Goal: Communication & Community: Ask a question

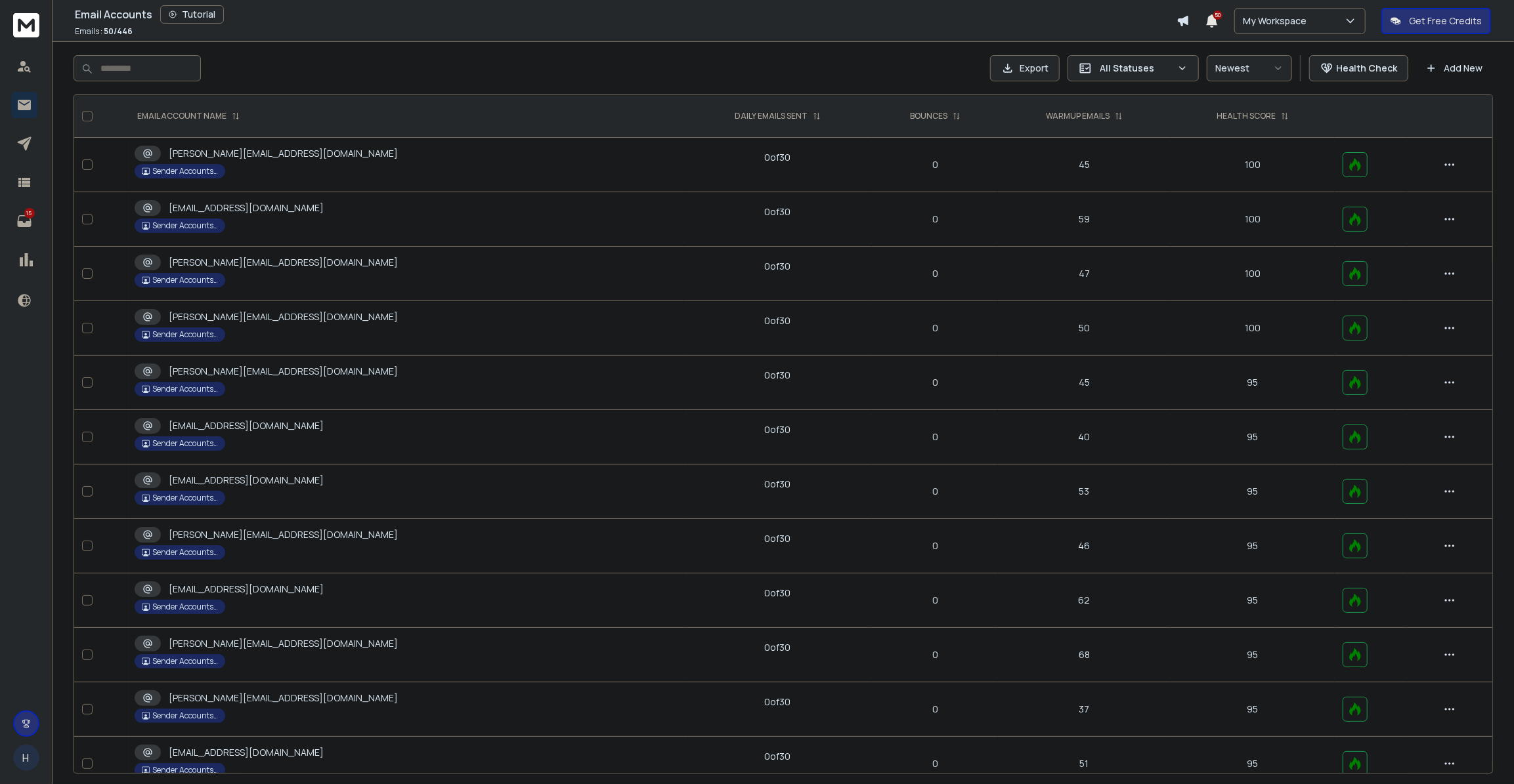
click at [29, 144] on icon at bounding box center [24, 144] width 16 height 16
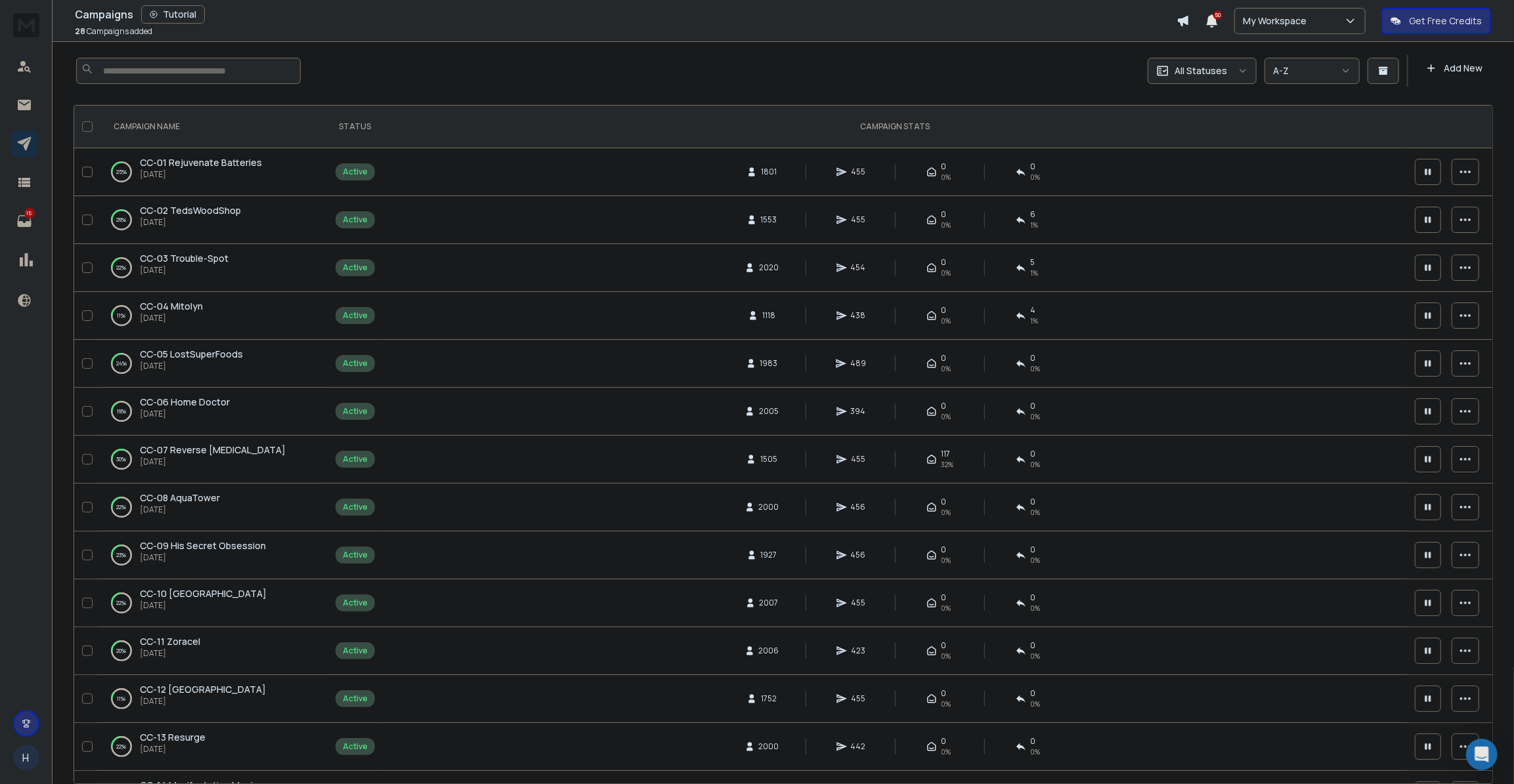
click at [188, 358] on span "CC-05 LostSuperFoods" at bounding box center [191, 353] width 103 height 12
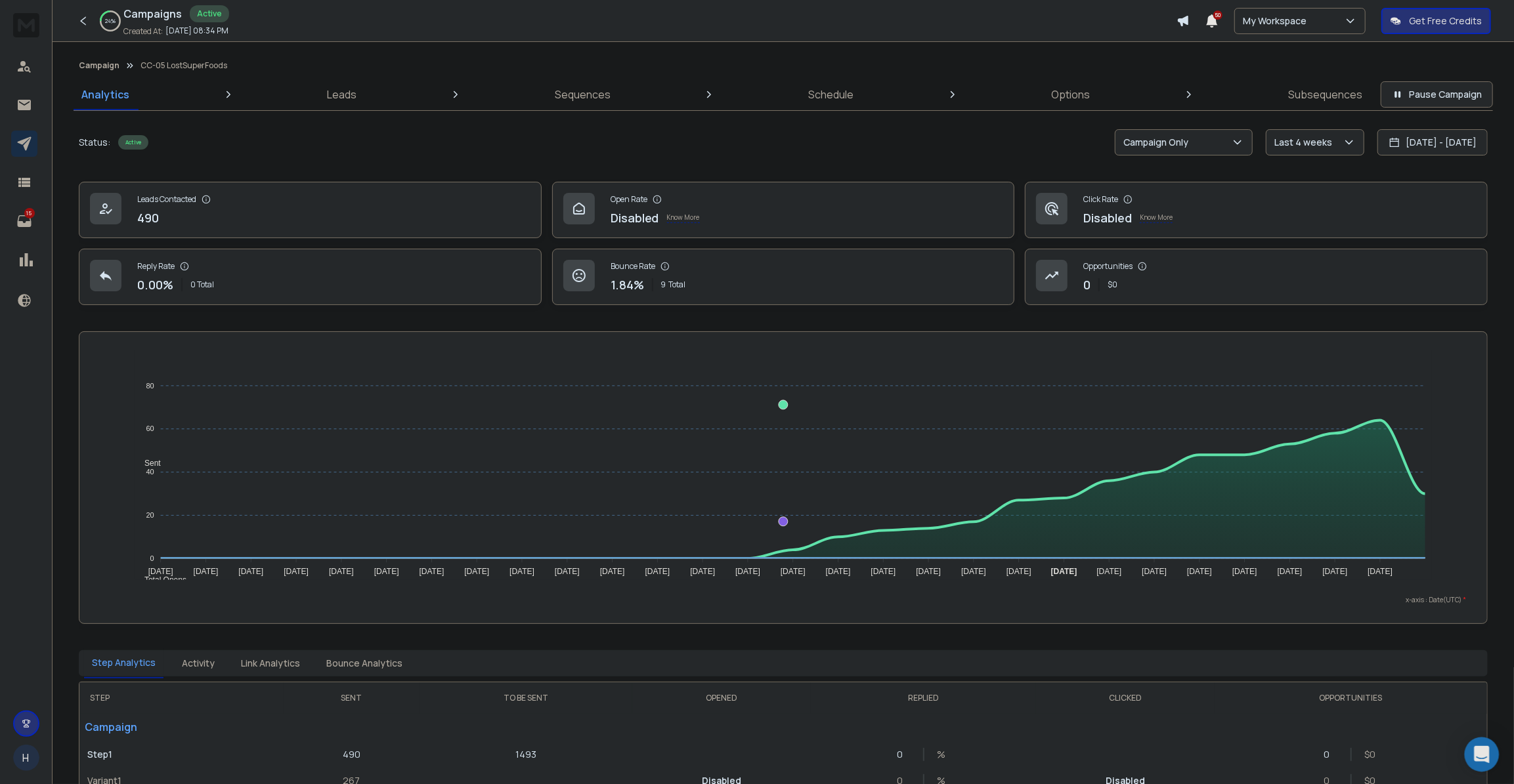
click at [1483, 750] on icon "Open Intercom Messenger" at bounding box center [1482, 754] width 15 height 17
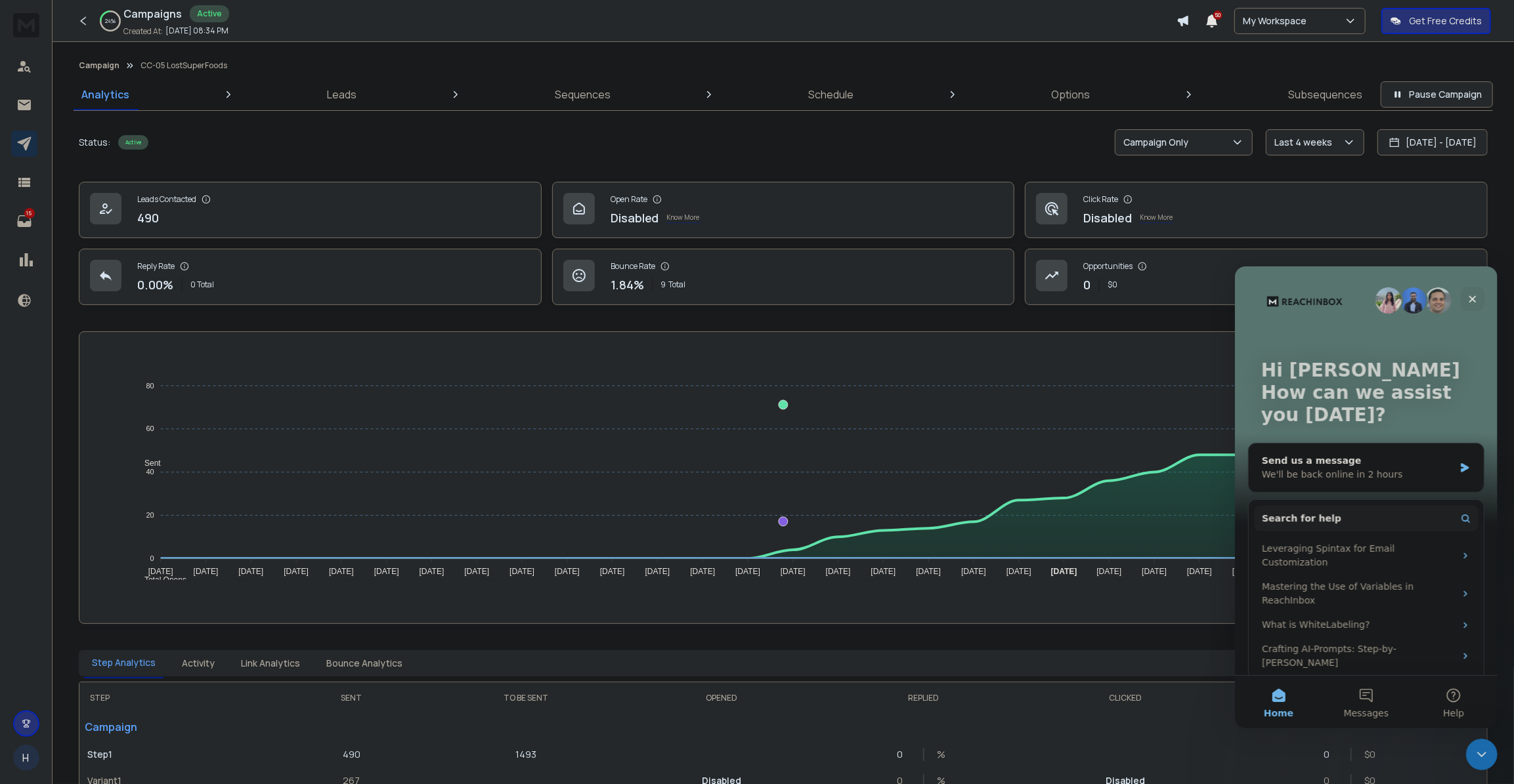
scroll to position [37, 0]
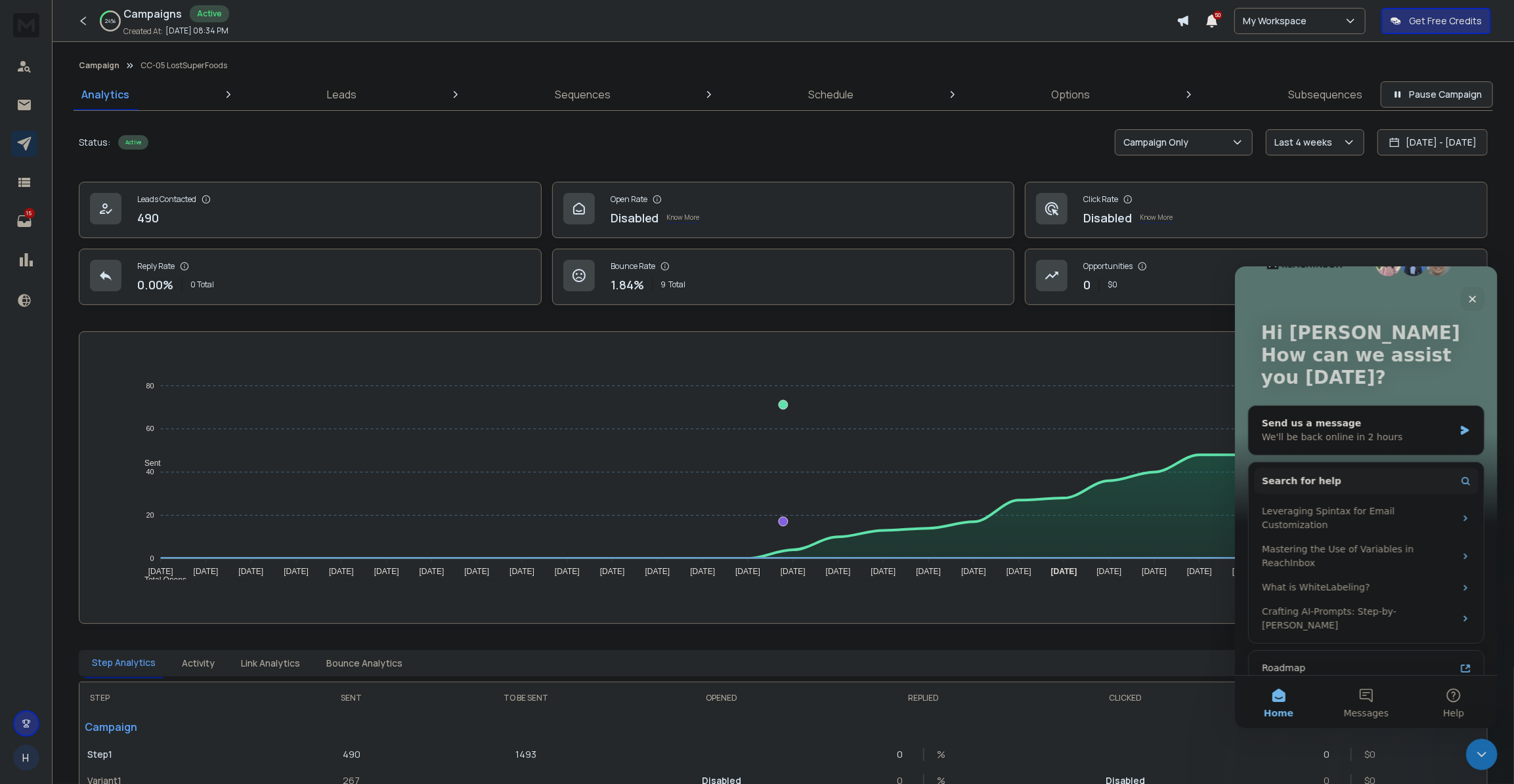
click at [1281, 700] on button "Home" at bounding box center [1277, 701] width 87 height 52
click at [1365, 695] on button "Messages" at bounding box center [1365, 701] width 87 height 52
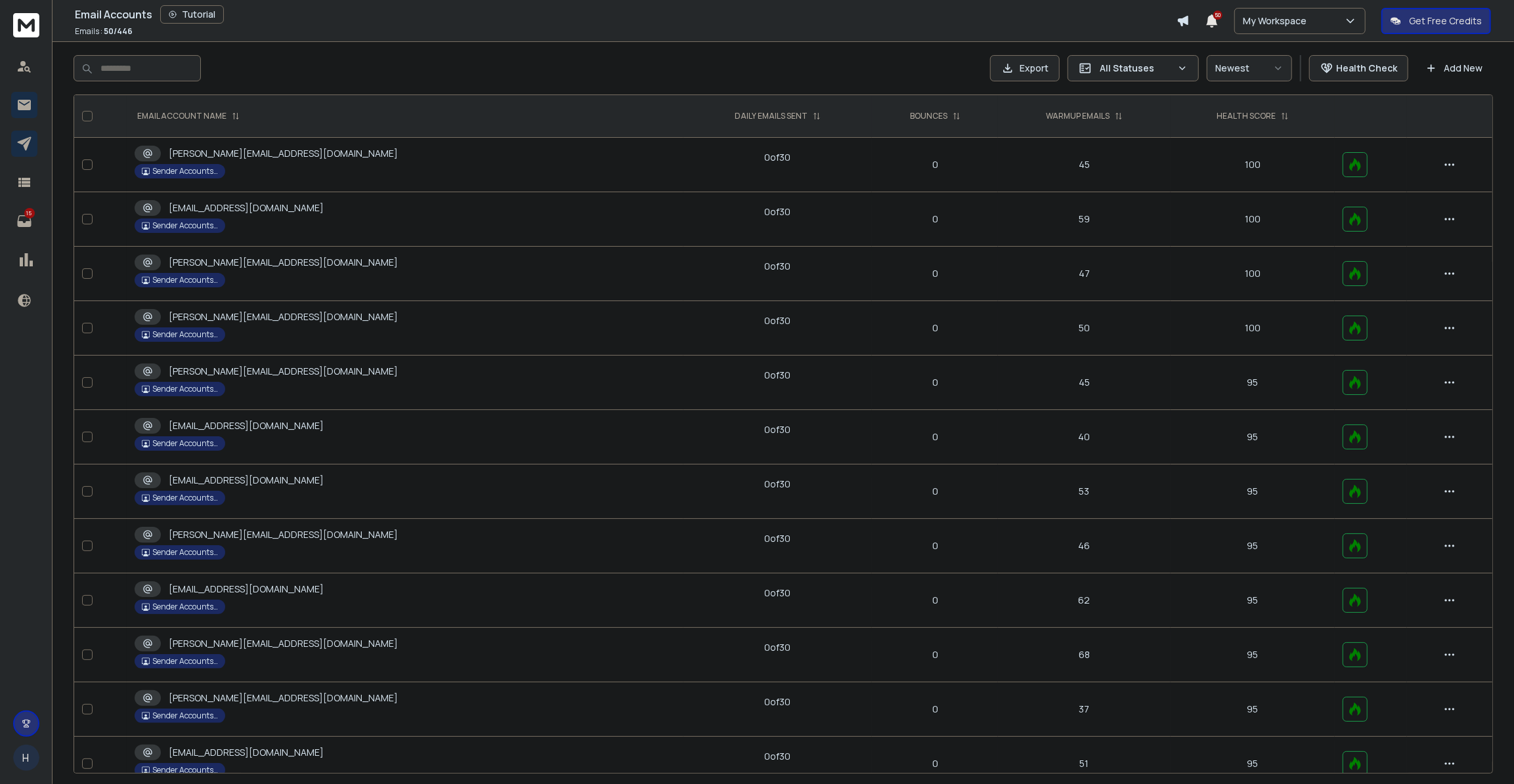
click at [27, 137] on icon at bounding box center [24, 144] width 16 height 16
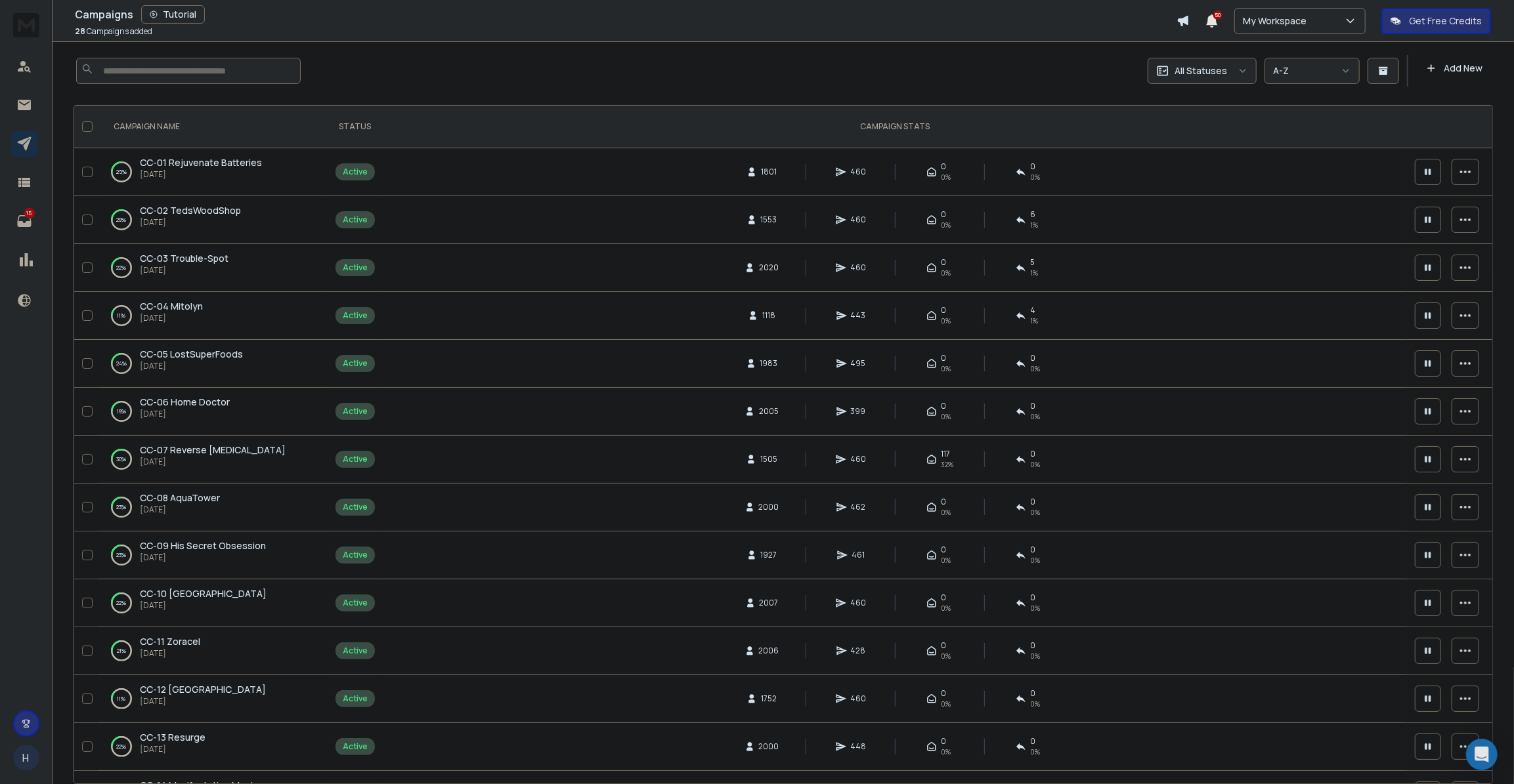
click at [214, 354] on span "CC-05 LostSuperFoods" at bounding box center [191, 353] width 103 height 12
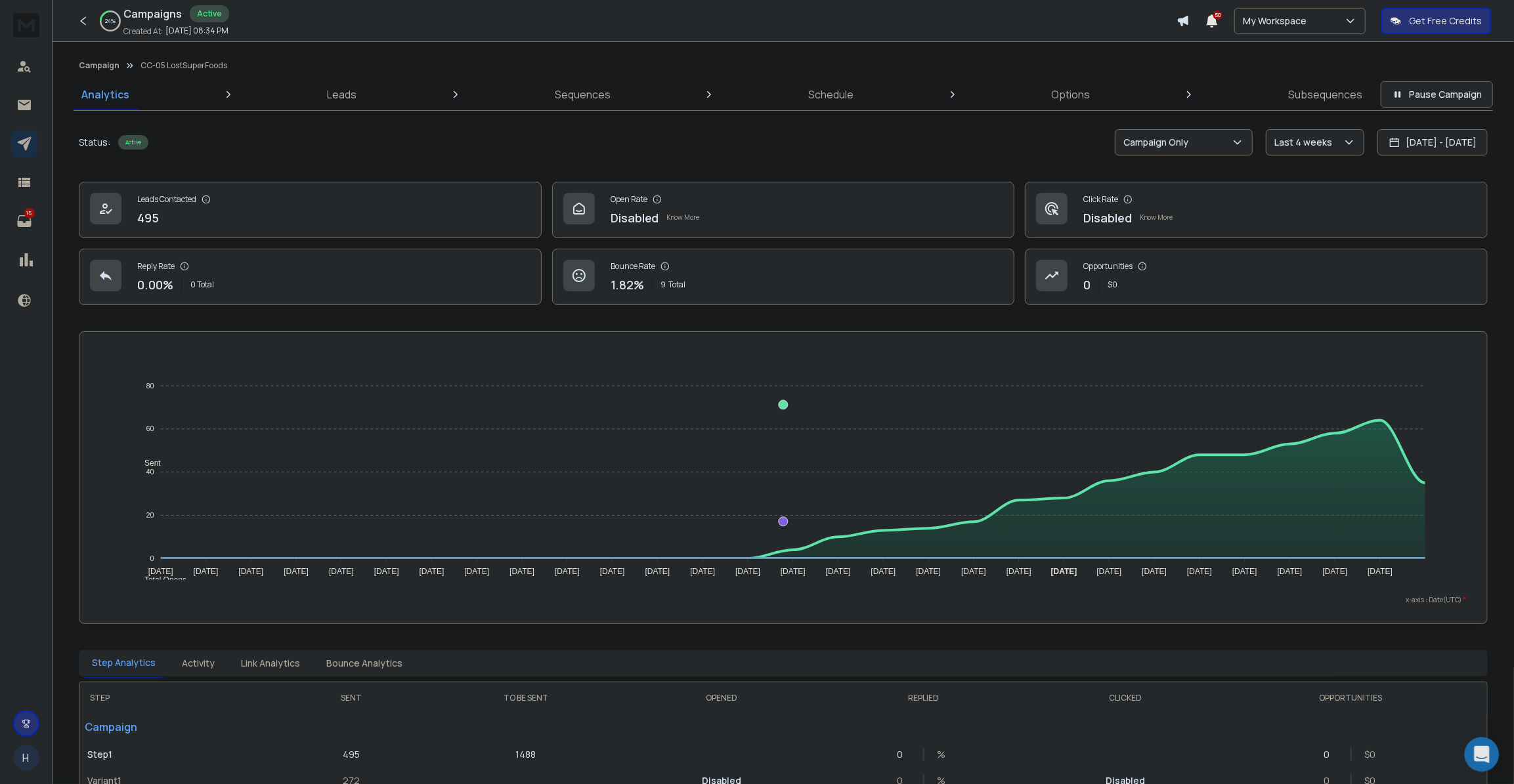
click at [1484, 760] on icon "Open Intercom Messenger" at bounding box center [1482, 754] width 17 height 17
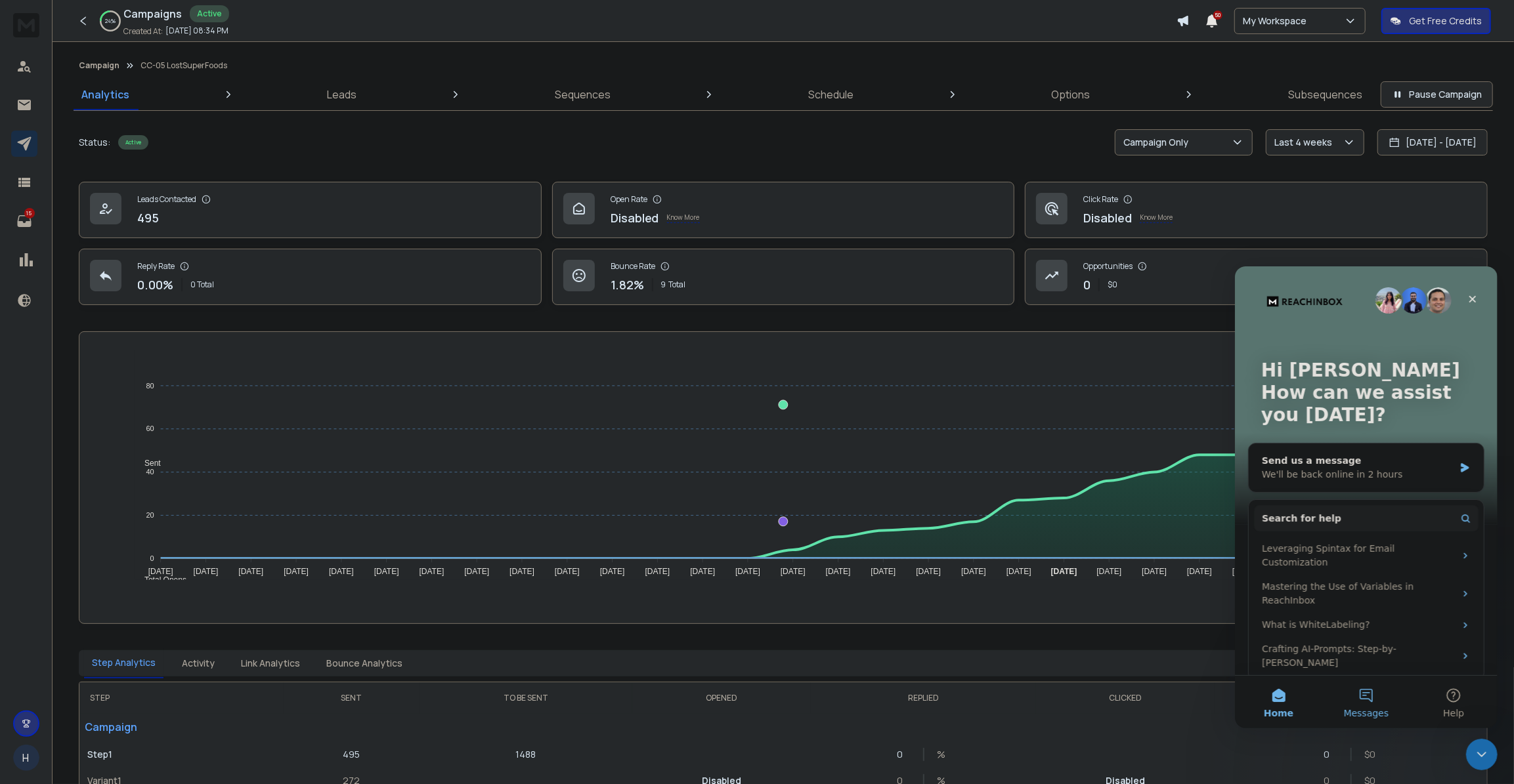
click at [1367, 698] on button "Messages" at bounding box center [1365, 701] width 87 height 52
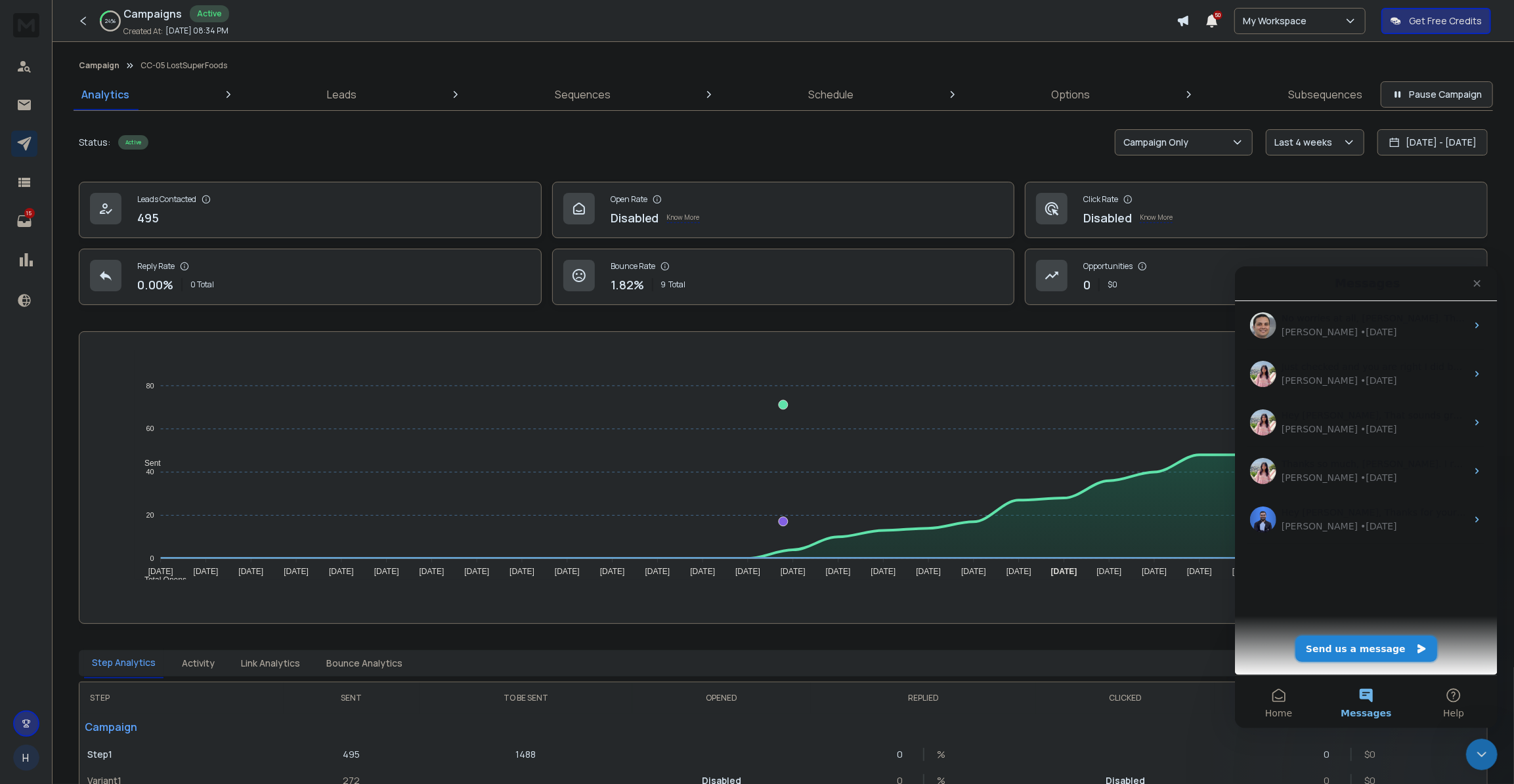
click at [1375, 648] on button "Send us a message" at bounding box center [1365, 649] width 142 height 27
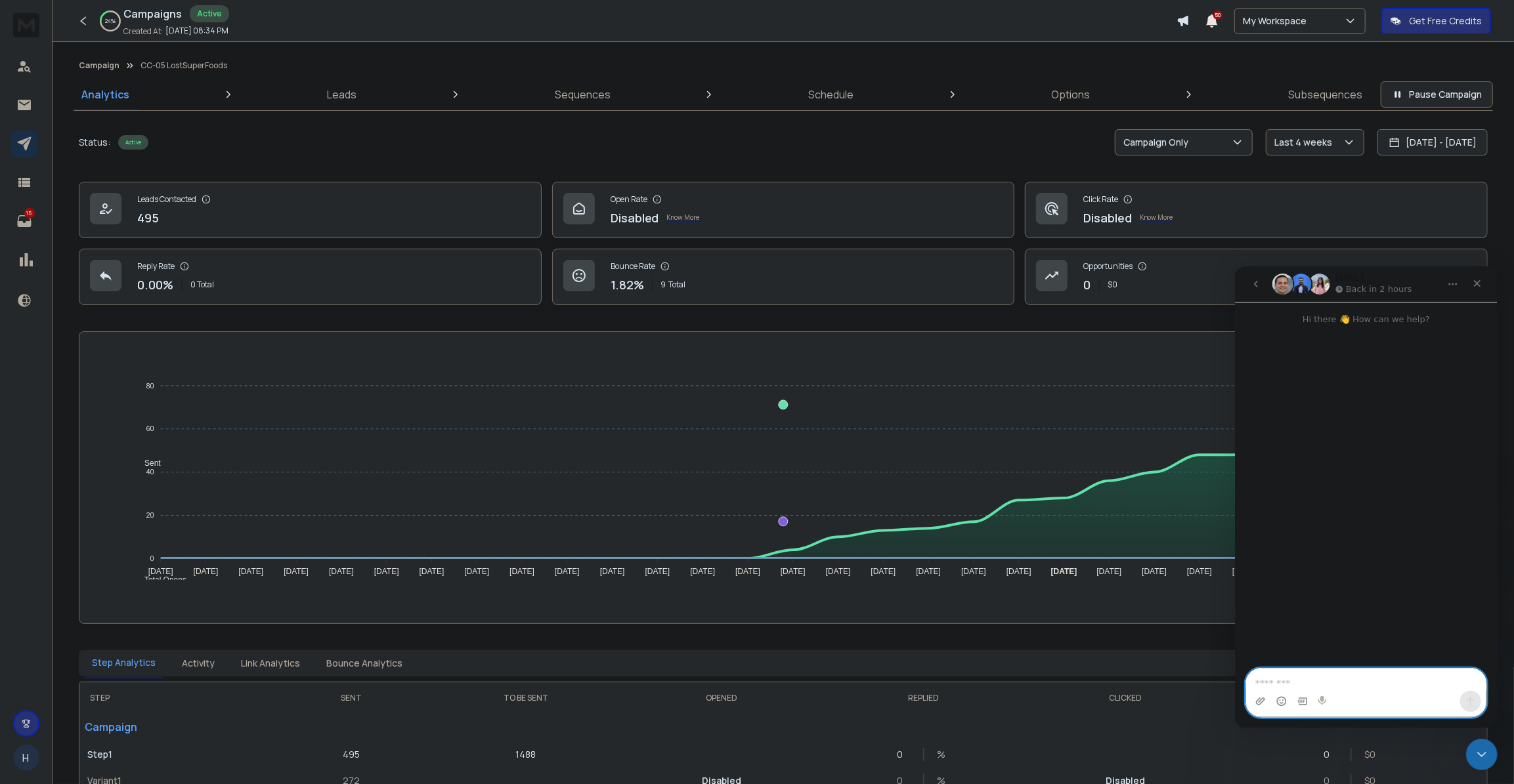
paste textarea "**********"
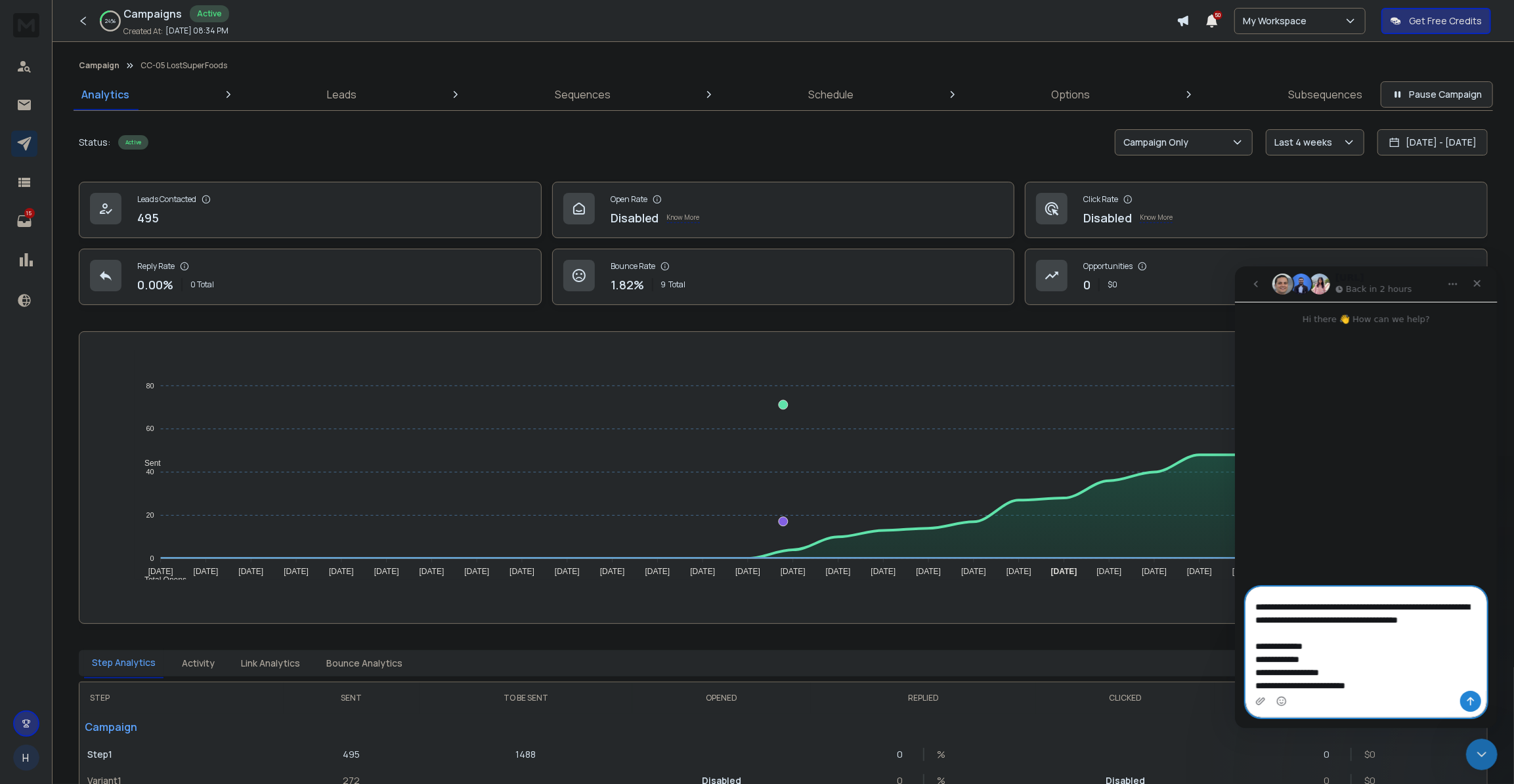
scroll to position [207, 0]
type textarea "**********"
click at [1258, 702] on icon "Upload attachment" at bounding box center [1260, 700] width 11 height 11
click at [1260, 698] on icon "Upload attachment" at bounding box center [1260, 700] width 11 height 11
click at [1258, 696] on icon "Upload attachment" at bounding box center [1260, 700] width 11 height 11
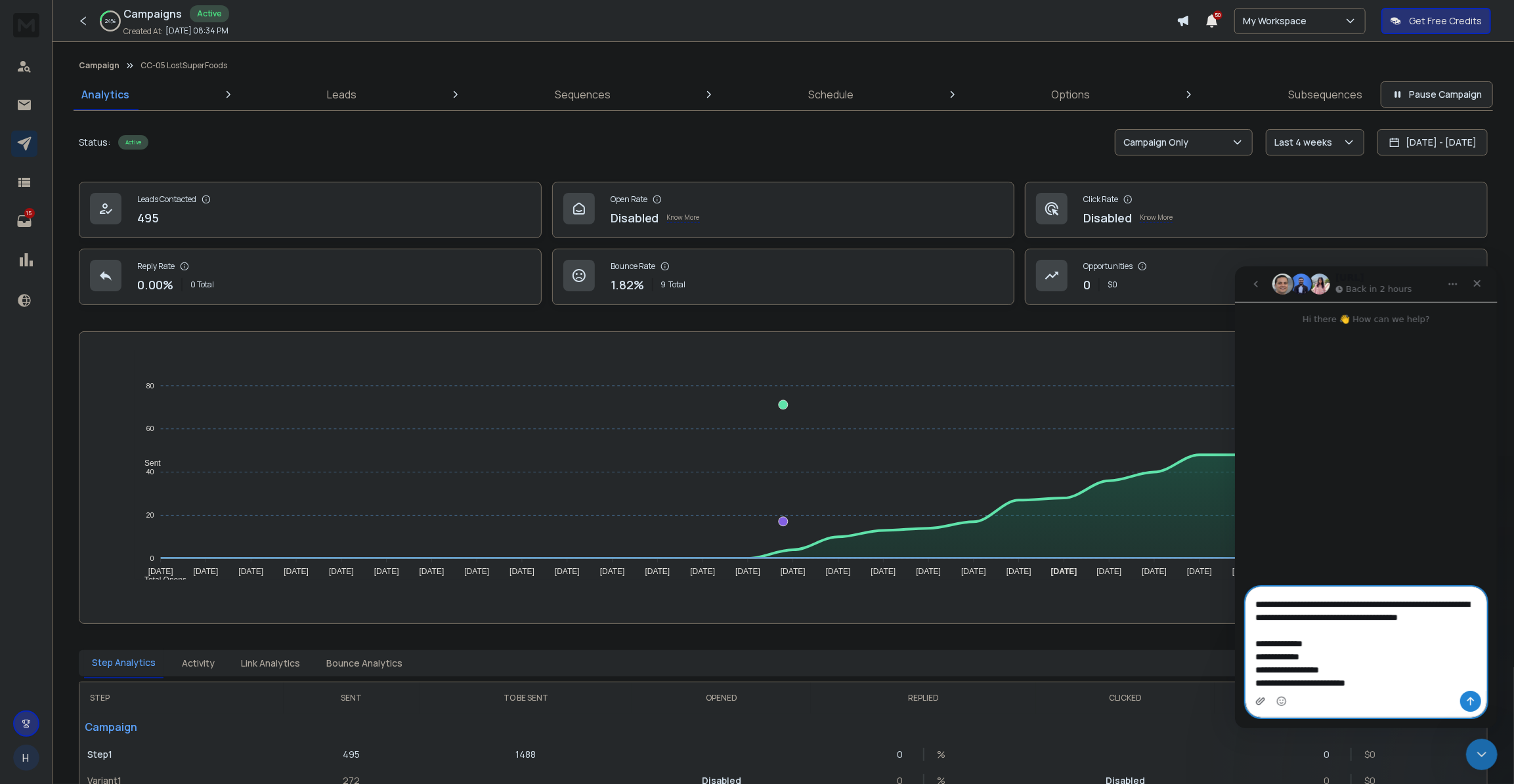
click at [1260, 702] on icon "Upload attachment" at bounding box center [1259, 700] width 9 height 7
click at [1260, 696] on icon "Upload attachment" at bounding box center [1260, 700] width 11 height 11
click at [1258, 700] on icon "Upload attachment" at bounding box center [1259, 700] width 9 height 7
click at [1262, 698] on icon "Upload attachment" at bounding box center [1259, 700] width 9 height 7
click at [1261, 701] on icon "Upload attachment" at bounding box center [1259, 700] width 9 height 7
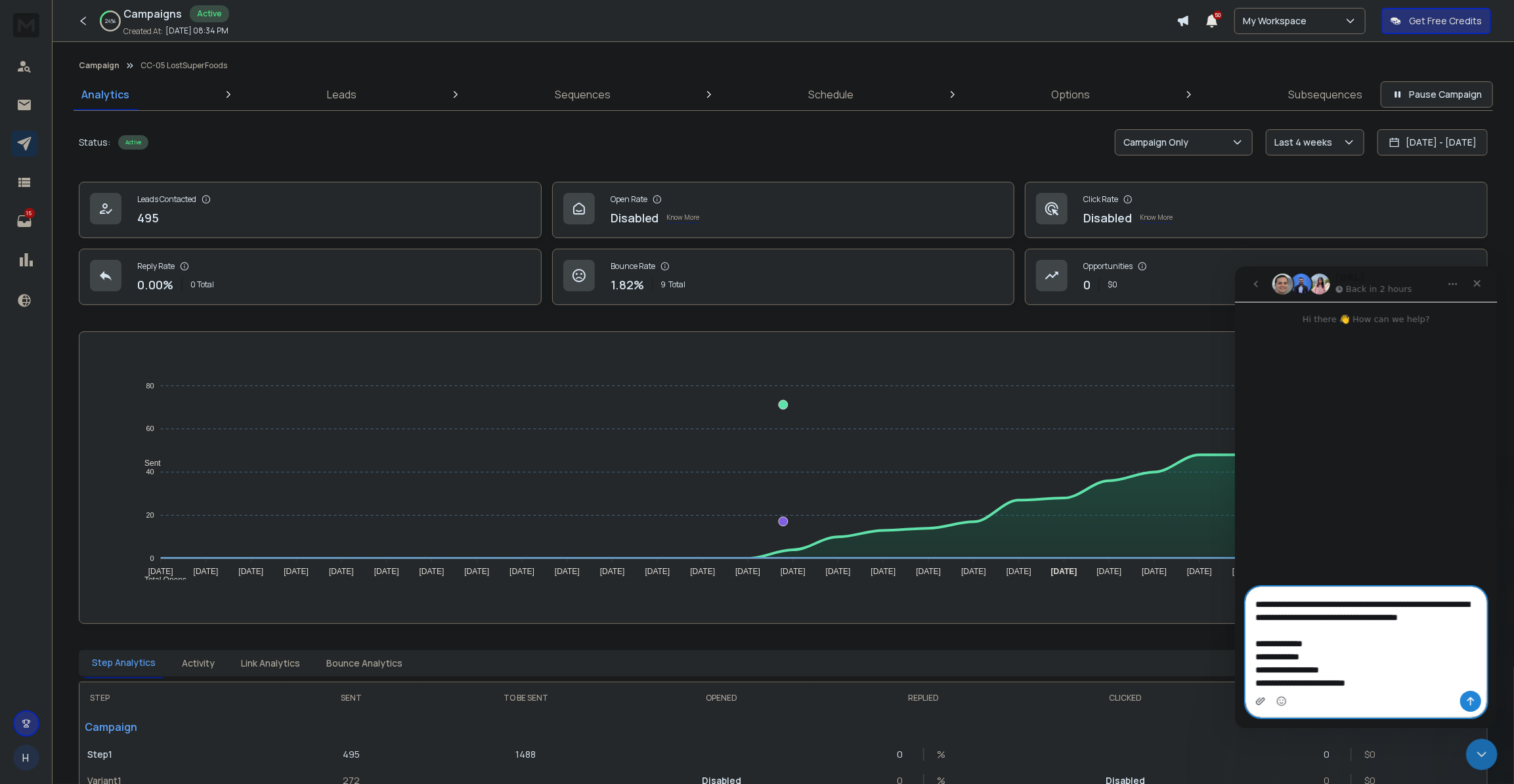
click at [1257, 699] on icon "Upload attachment" at bounding box center [1259, 700] width 9 height 7
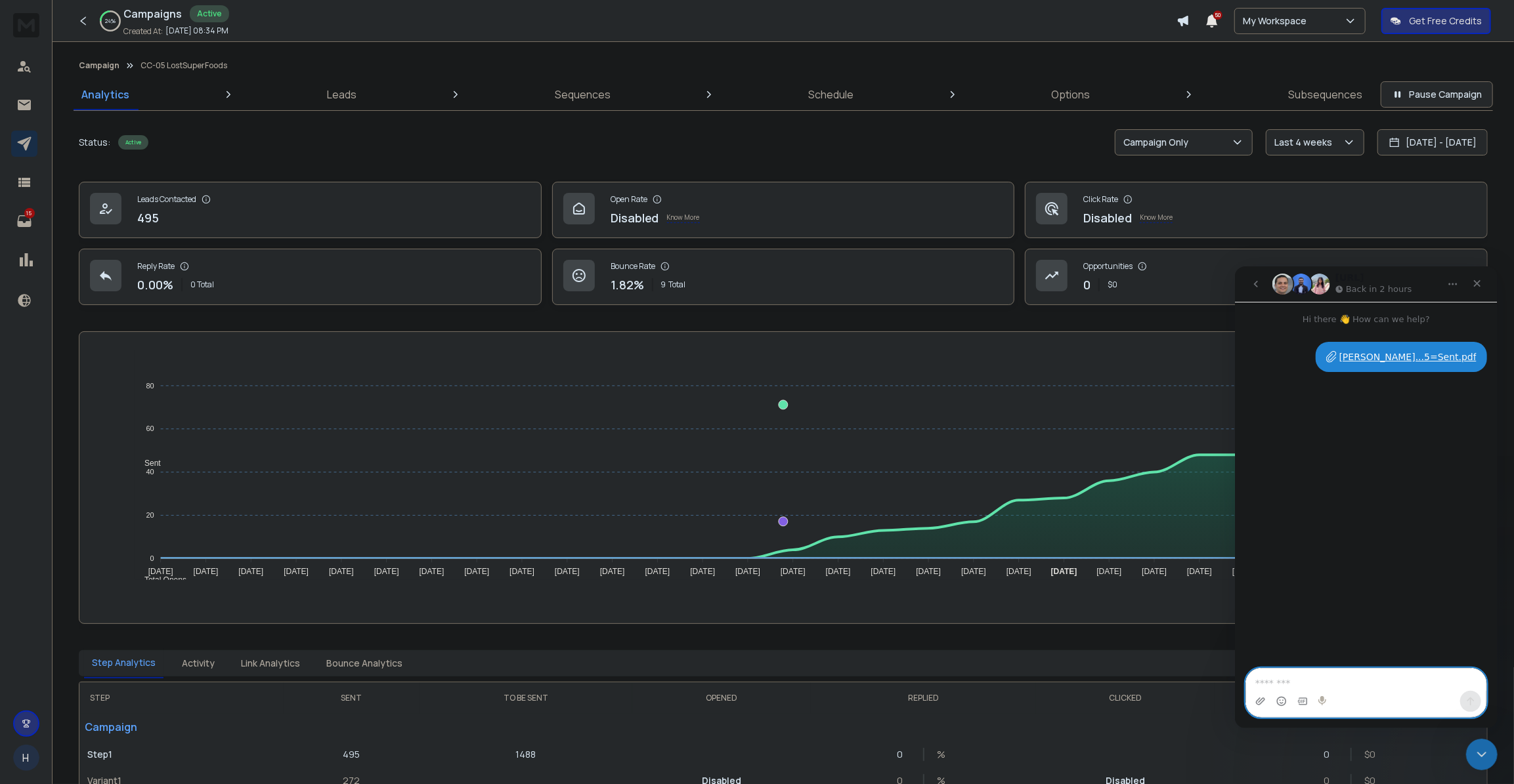
scroll to position [0, 0]
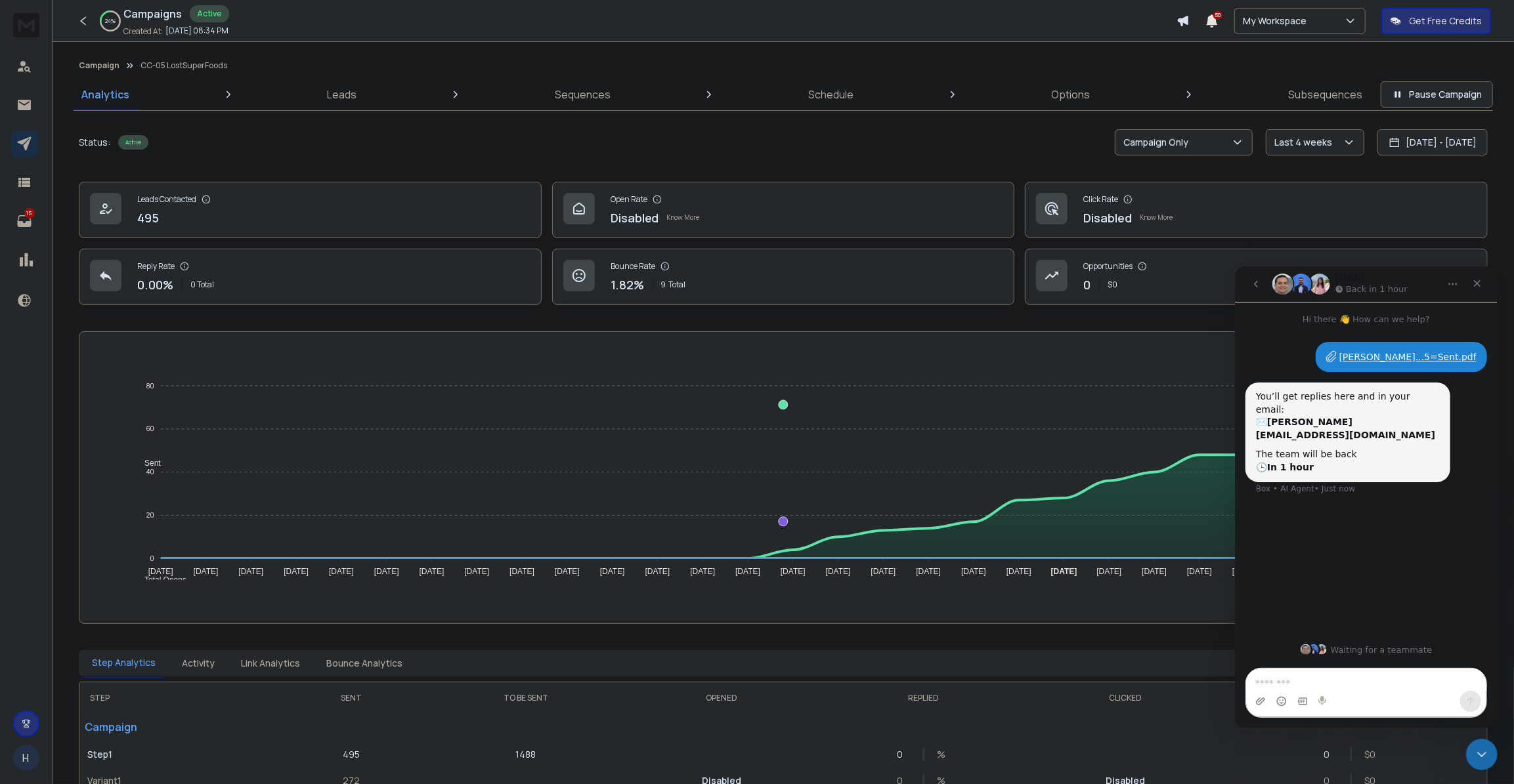
click at [1351, 567] on div "Henry Blou...5=Sent.pdf Henry • Just now You’ll get replies here and in your em…" at bounding box center [1365, 479] width 262 height 307
click at [1277, 676] on textarea "Message…" at bounding box center [1366, 679] width 241 height 22
paste textarea "**********"
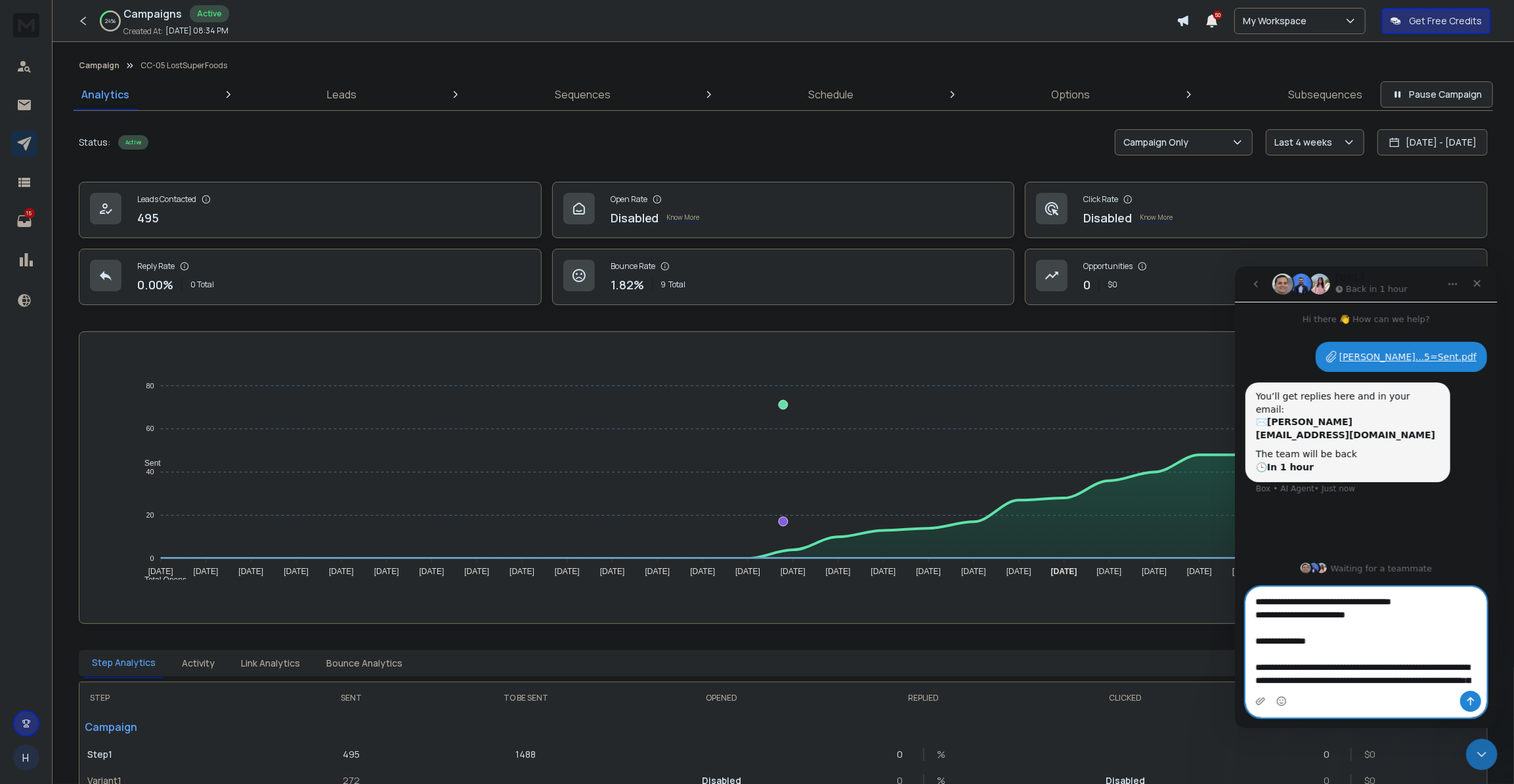
scroll to position [206, 0]
type textarea "**********"
click at [1472, 695] on icon "Send a message…" at bounding box center [1470, 700] width 11 height 11
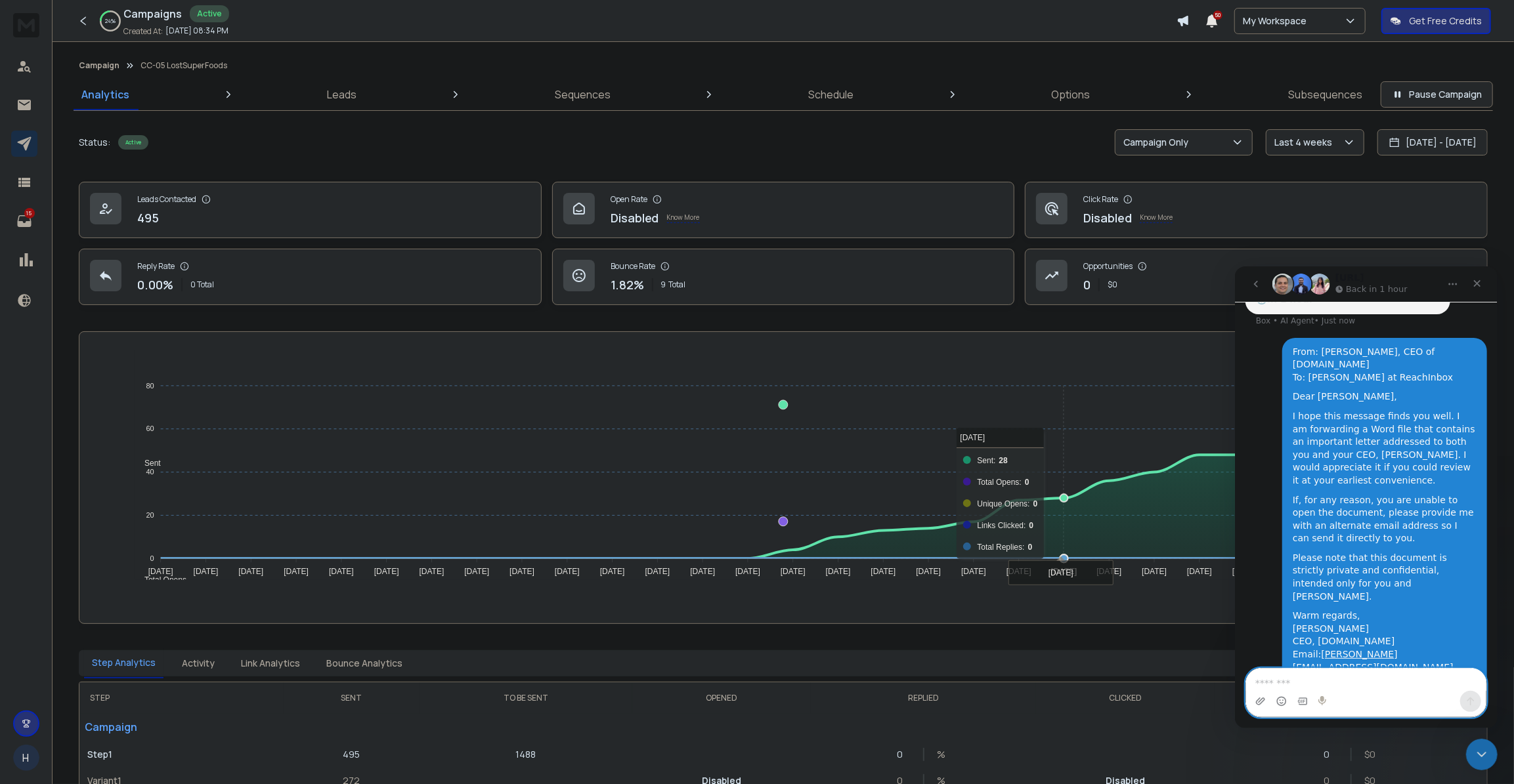
scroll to position [181, 0]
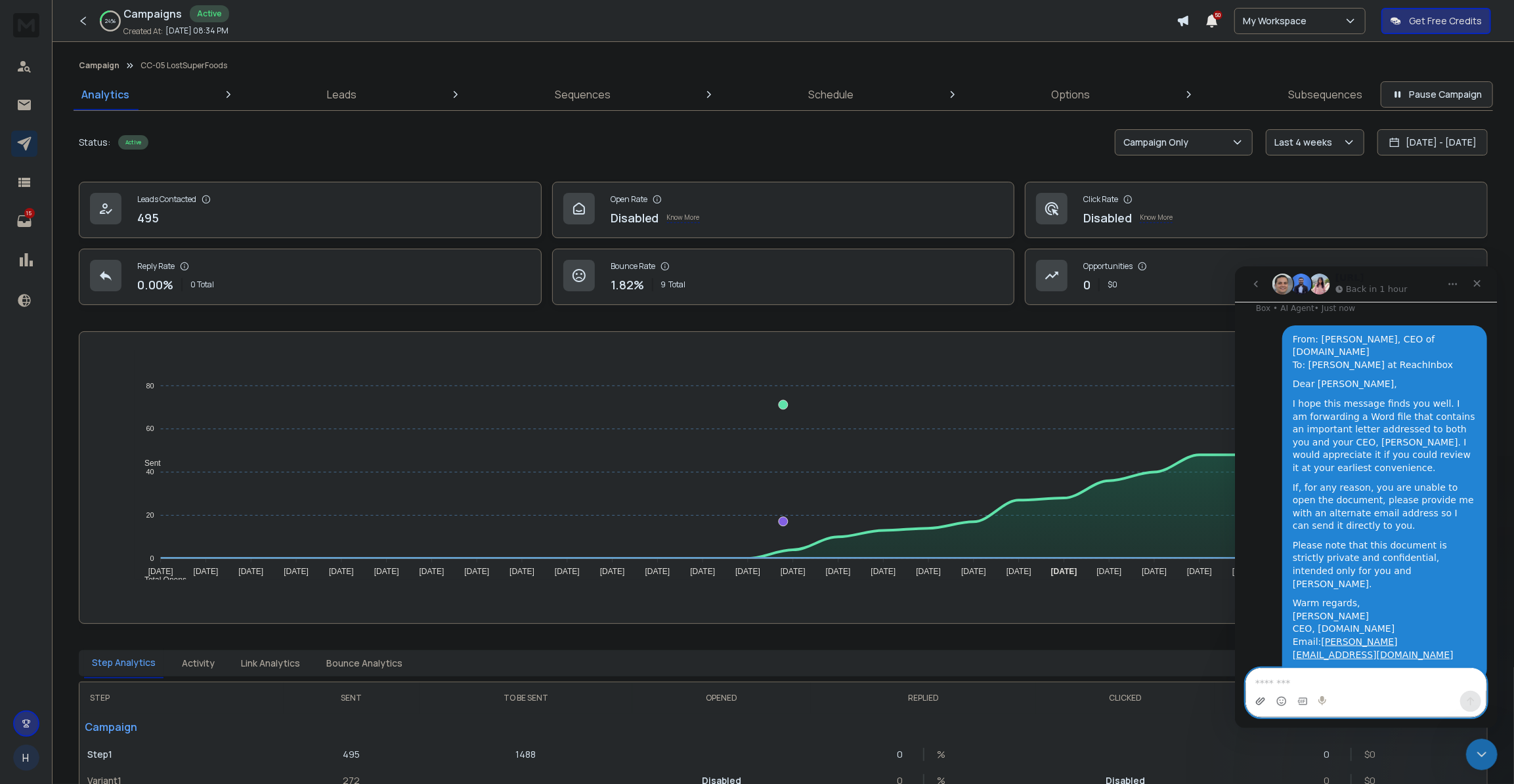
click at [1258, 701] on icon "Upload attachment" at bounding box center [1260, 700] width 11 height 11
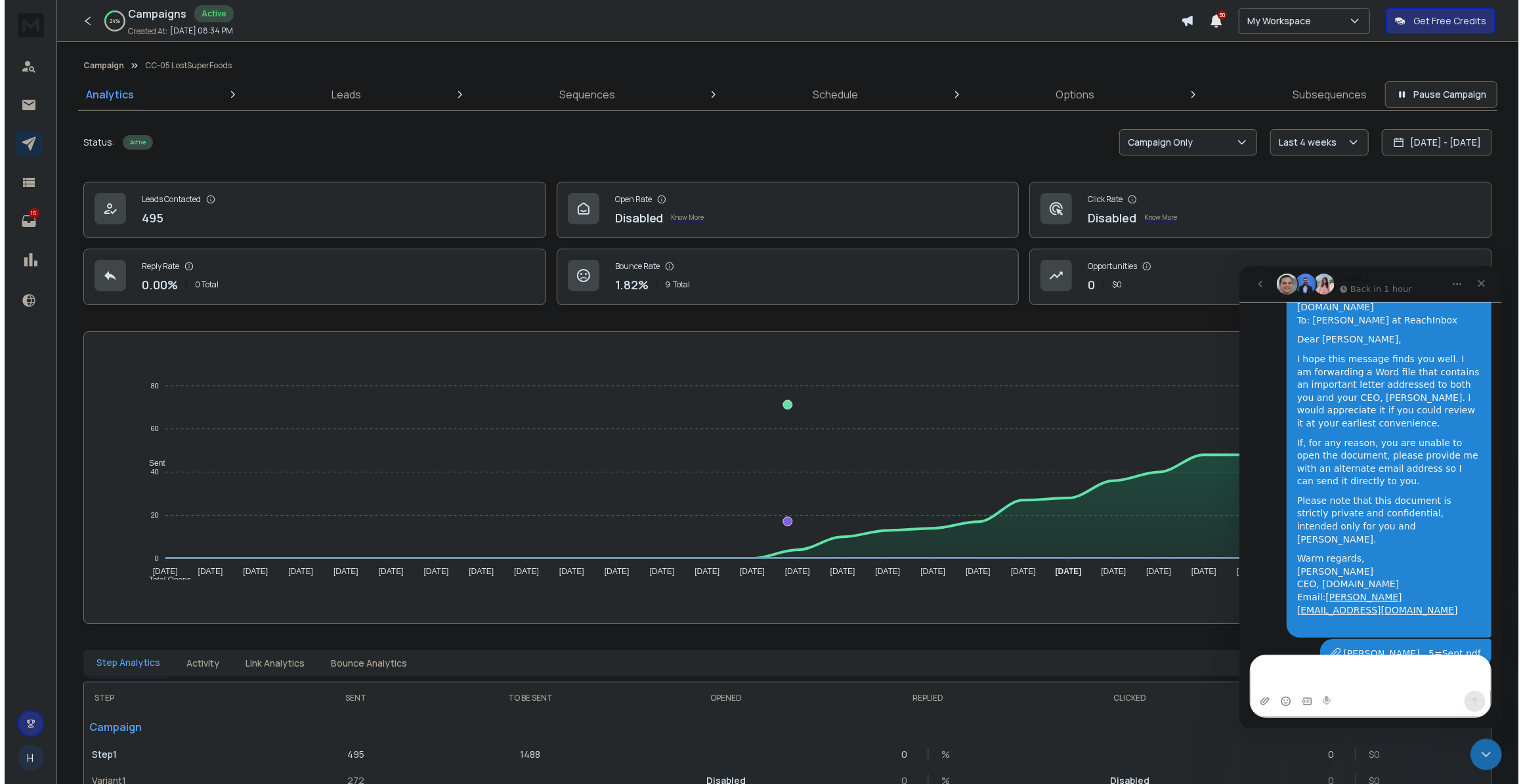
scroll to position [0, 0]
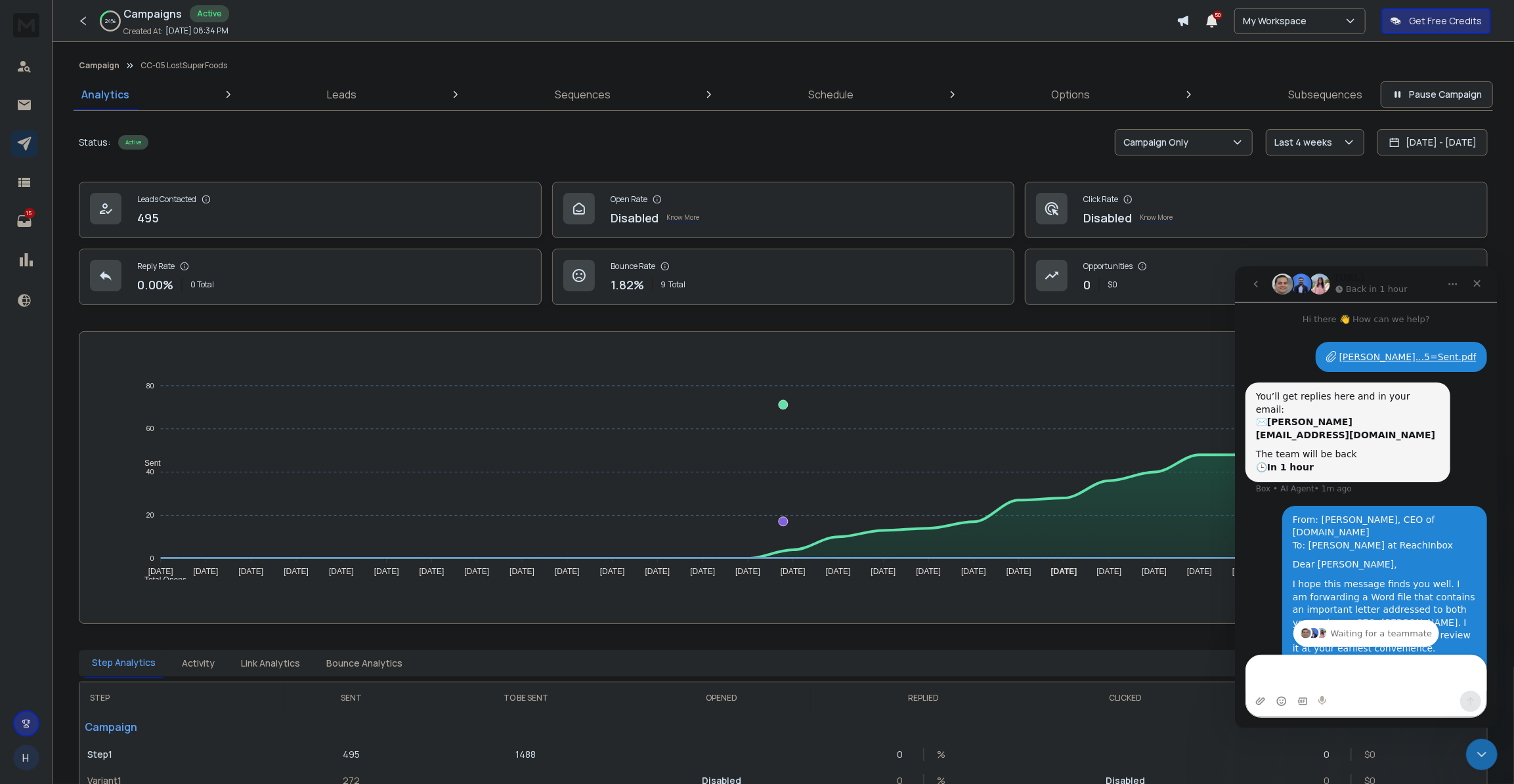
drag, startPoint x: 171, startPoint y: 90, endPoint x: 1052, endPoint y: 366, distance: 923.2
click at [1052, 366] on div "Sent Total Opens Unique Opens Links Clicked Total Replies" at bounding box center [784, 411] width 1298 height 114
click at [1407, 359] on div "Henry Blou...5=Sent.pdf" at bounding box center [1407, 357] width 137 height 14
drag, startPoint x: 174, startPoint y: 84, endPoint x: 1367, endPoint y: 223, distance: 1201.1
click at [1367, 223] on link "Click Rate Disabled Know More" at bounding box center [1257, 210] width 463 height 56
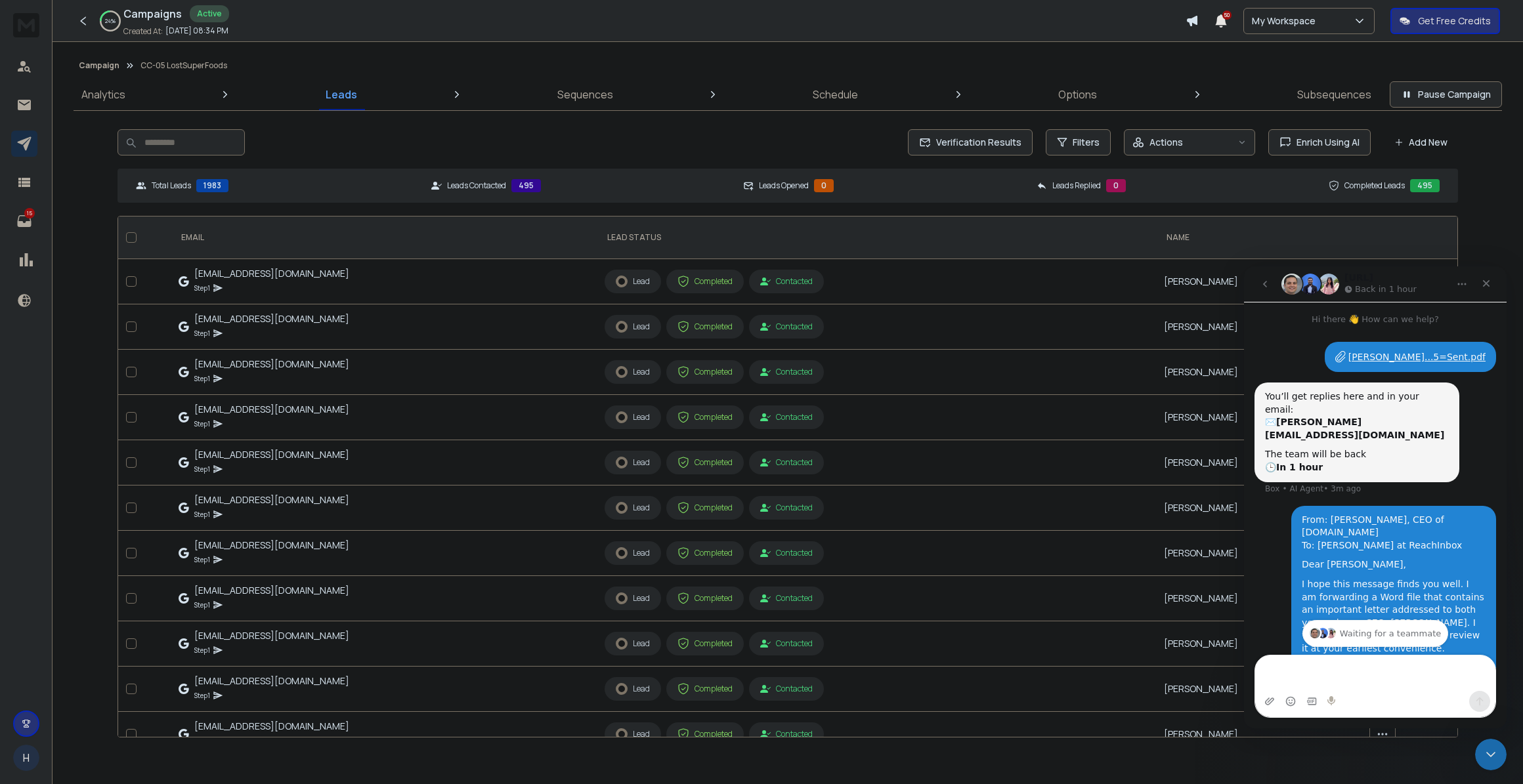
click at [1415, 357] on div "Henry Blou...5=Sent.pdf" at bounding box center [1417, 357] width 137 height 14
click at [1272, 344] on div "Henry Blou...5=Sent.pdf Henry • 3m ago" at bounding box center [1375, 362] width 242 height 41
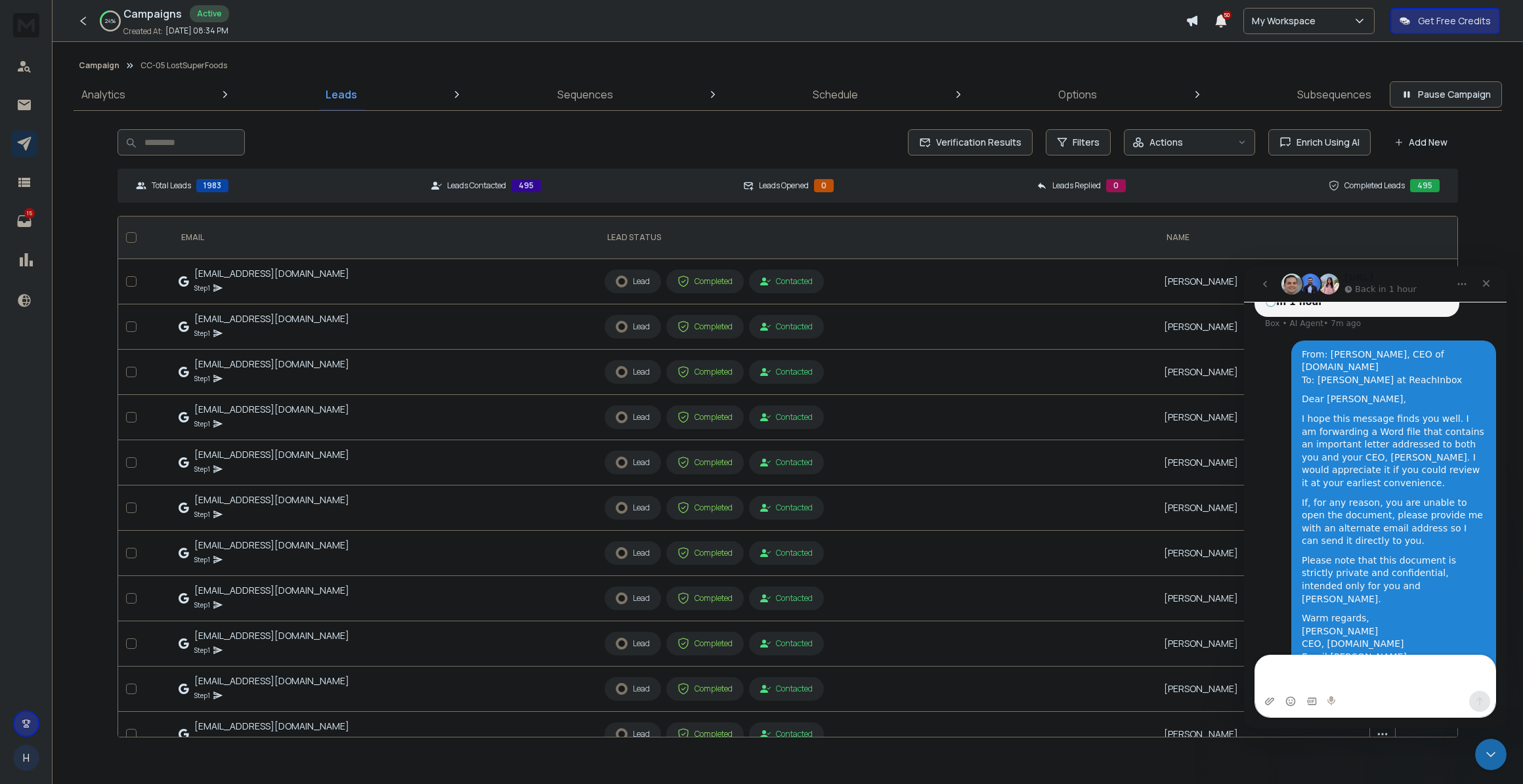
scroll to position [225, 0]
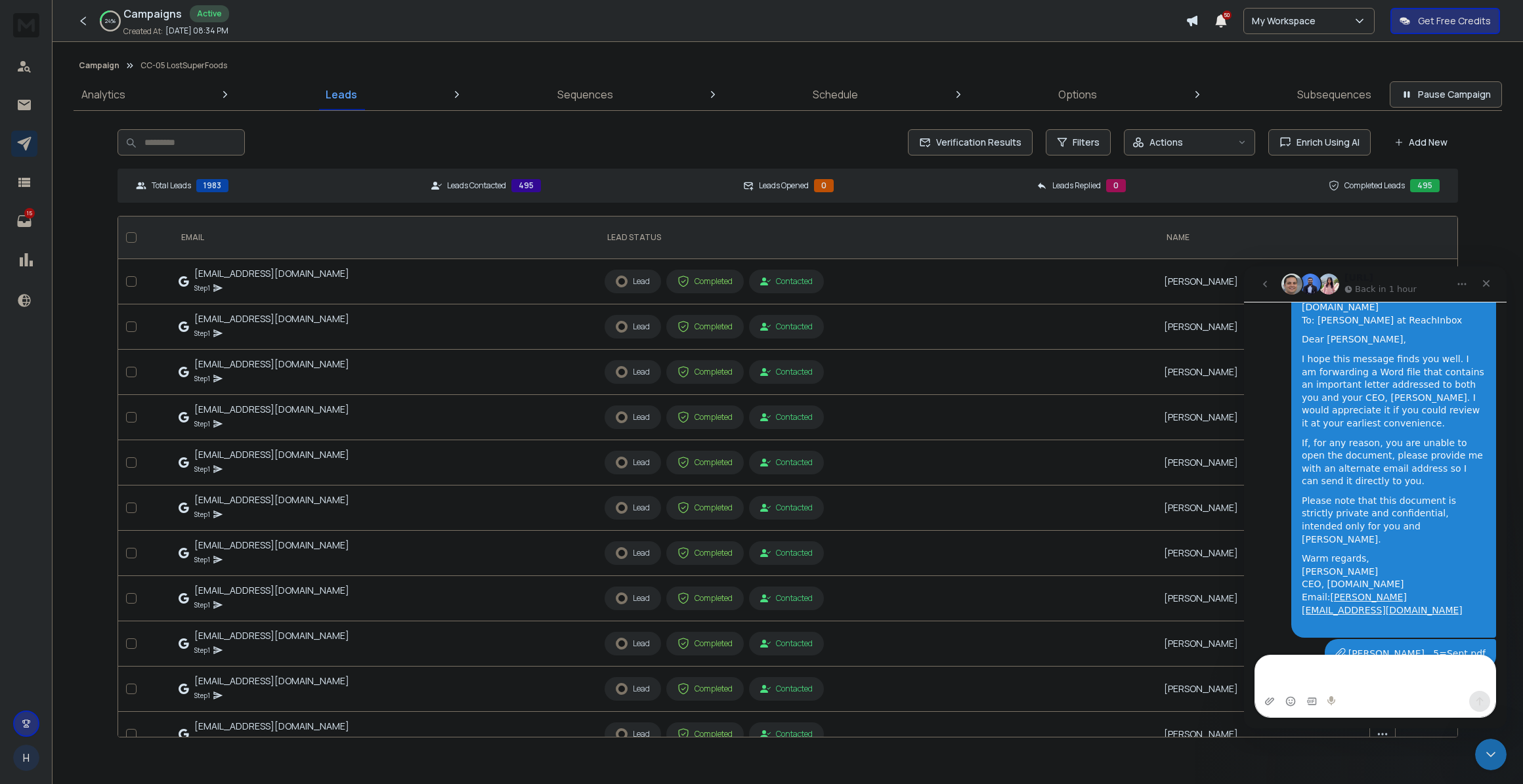
click at [1420, 647] on div "Henry Blou...5=Sent.pdf" at bounding box center [1417, 654] width 137 height 14
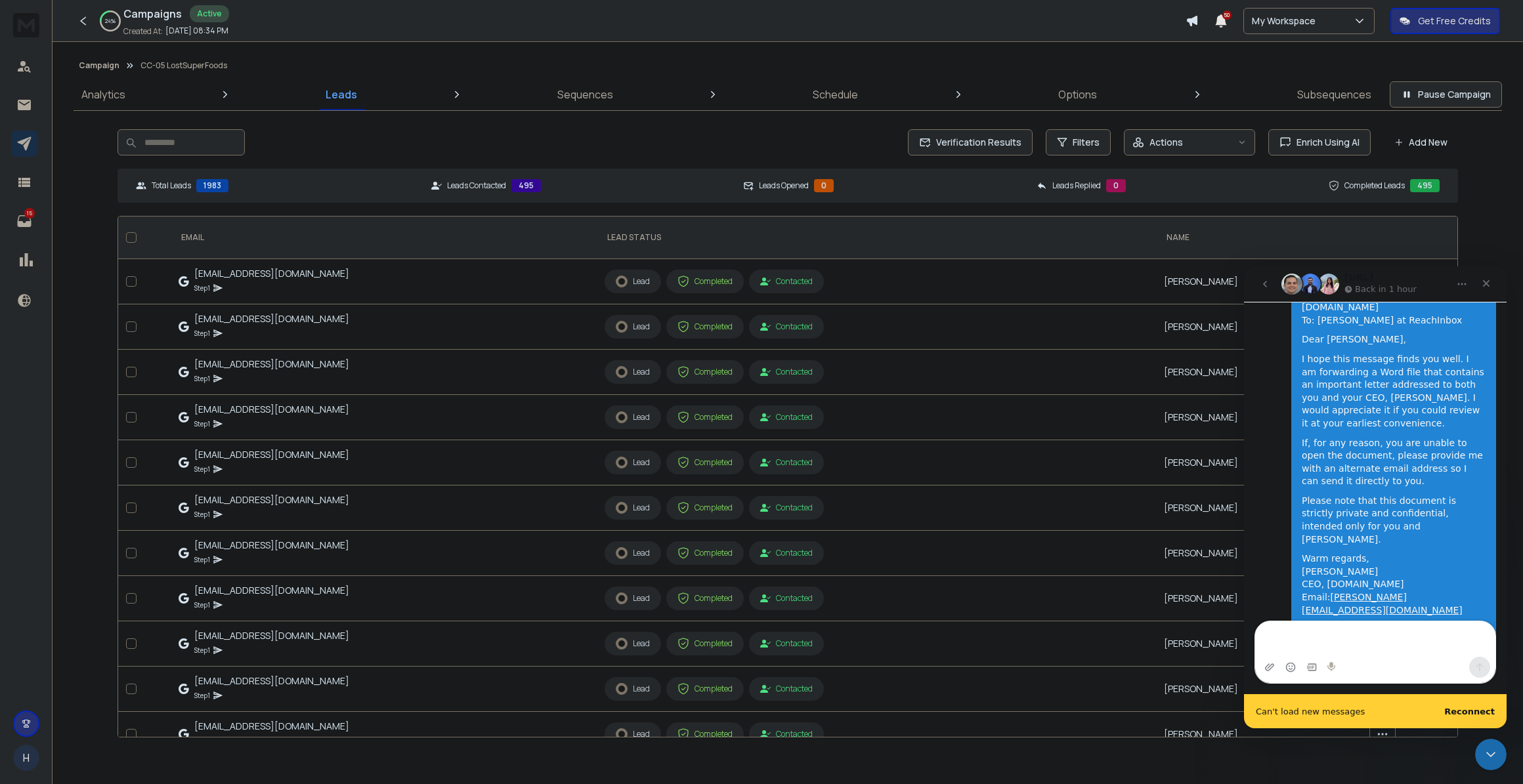
scroll to position [260, 0]
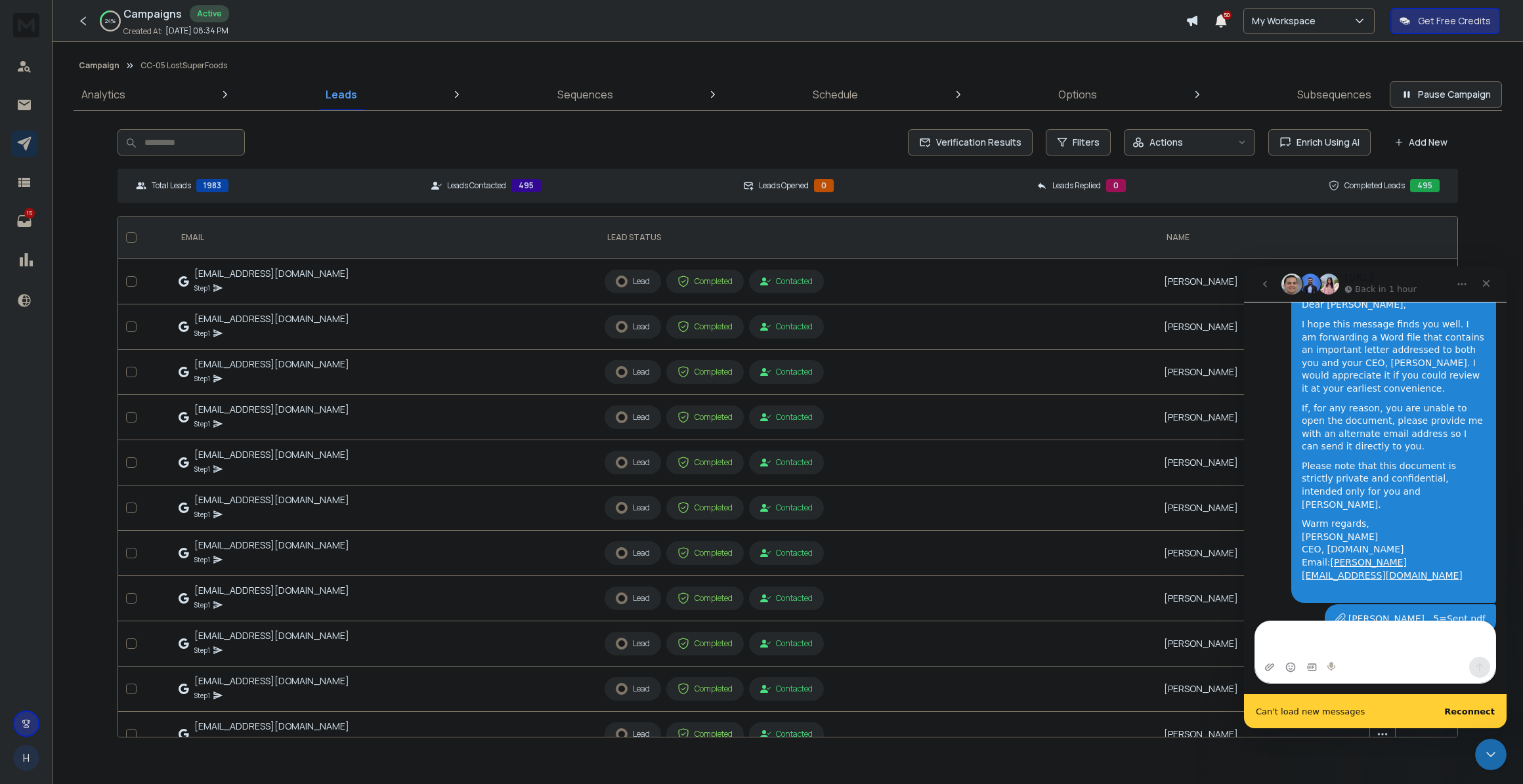
click at [1386, 714] on div "Can't load new messages Reconnect" at bounding box center [1375, 711] width 262 height 34
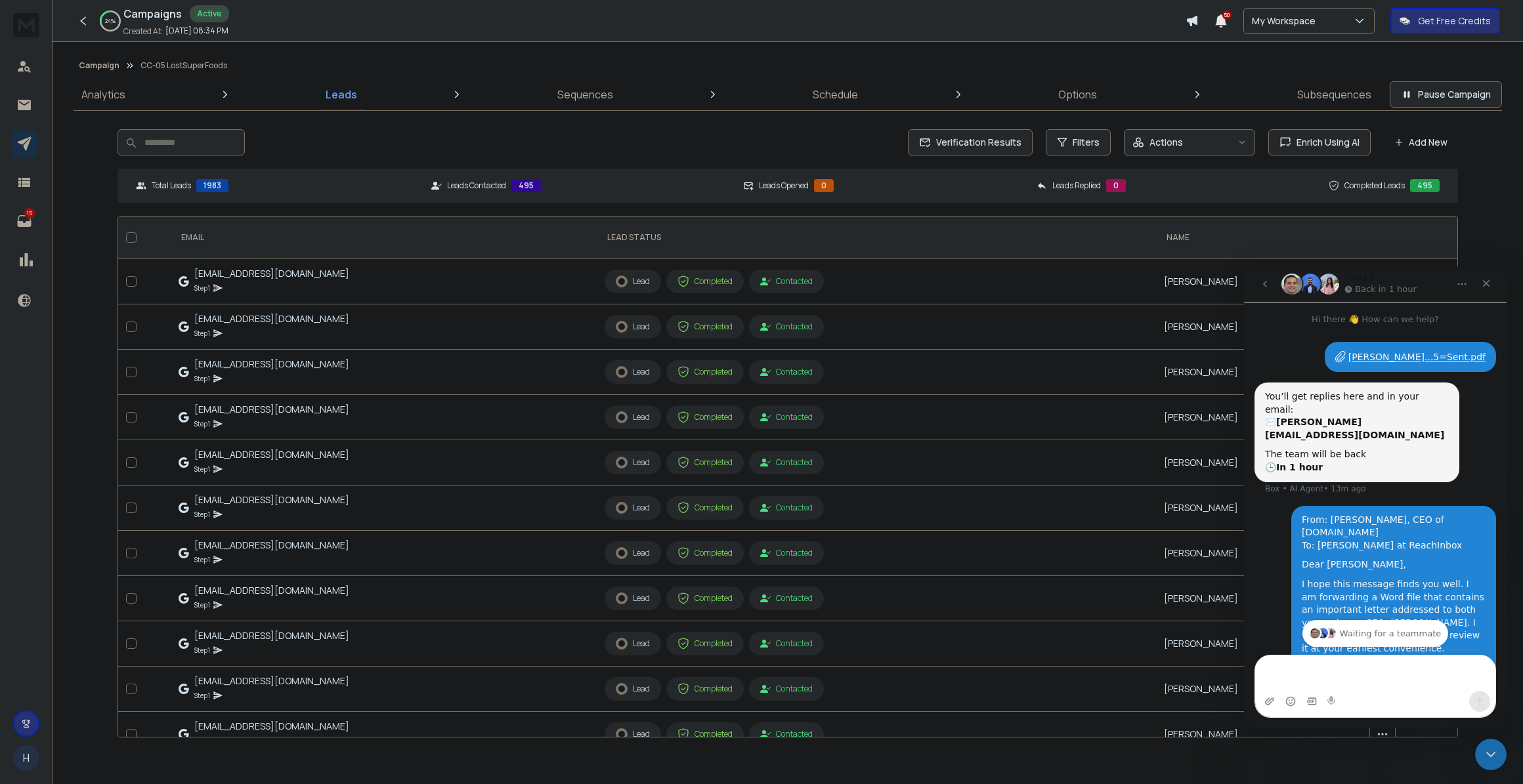
scroll to position [225, 0]
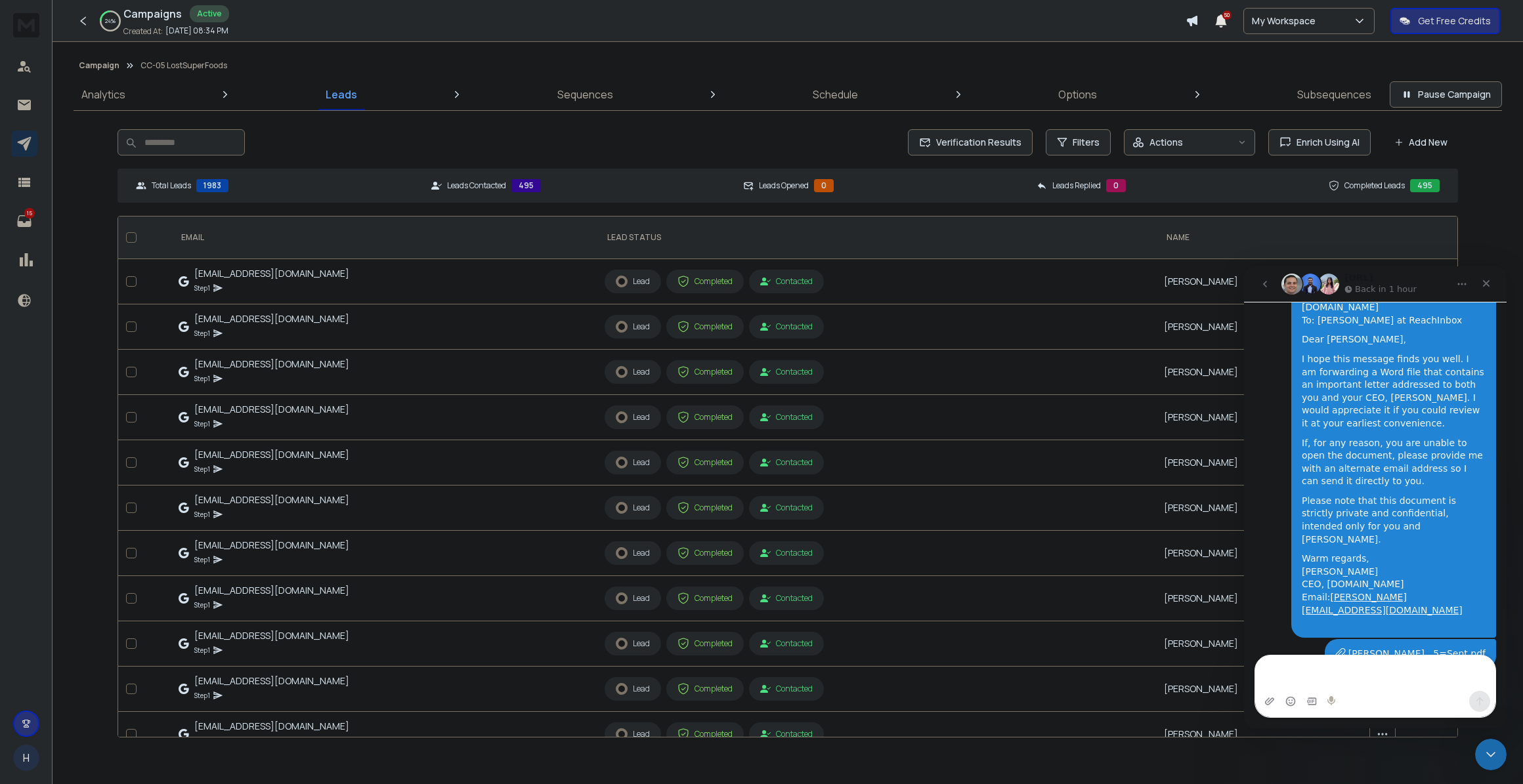
click at [1427, 647] on div "Henry Blou...5=Sent.pdf" at bounding box center [1417, 654] width 137 height 14
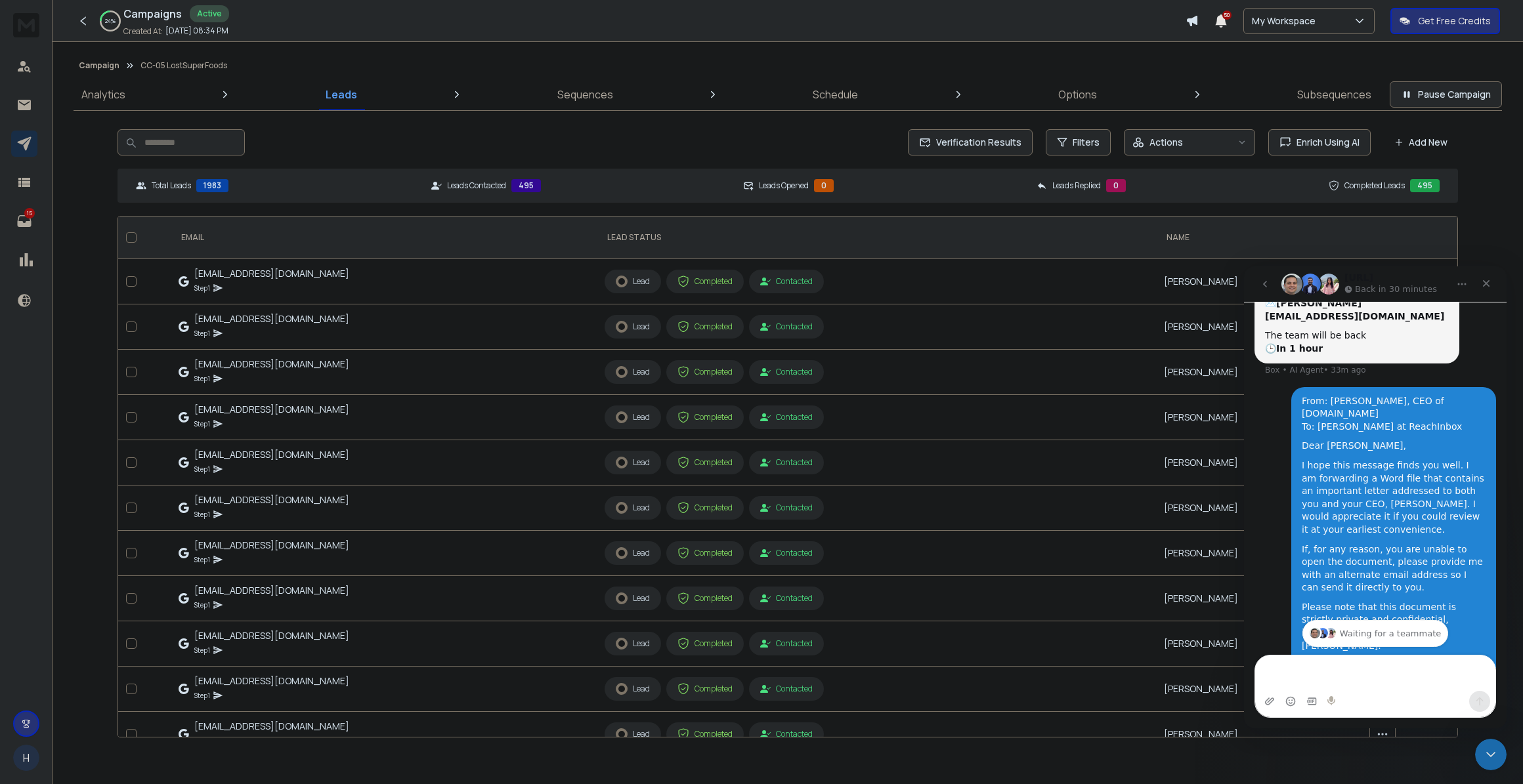
scroll to position [178, 0]
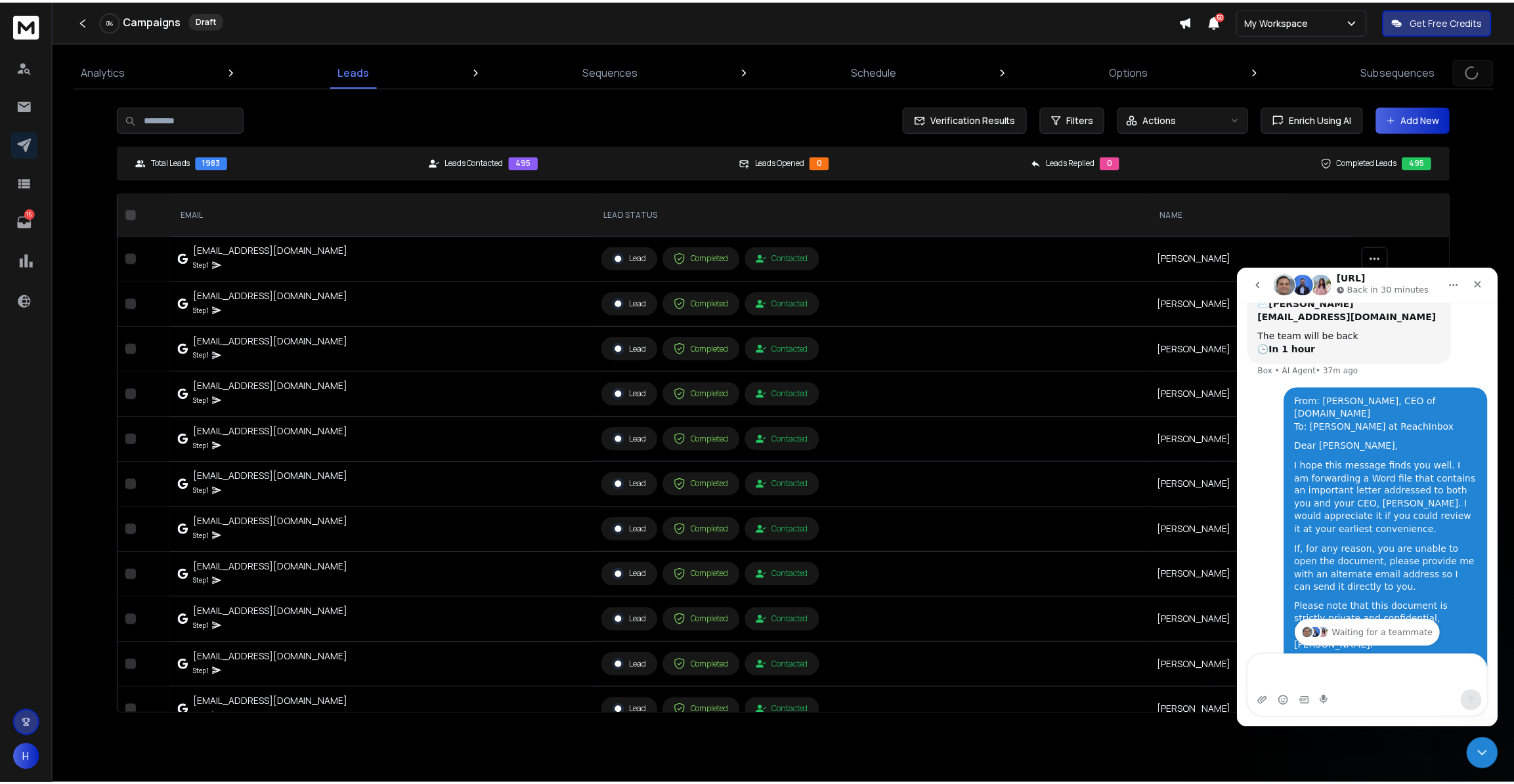
scroll to position [178, 0]
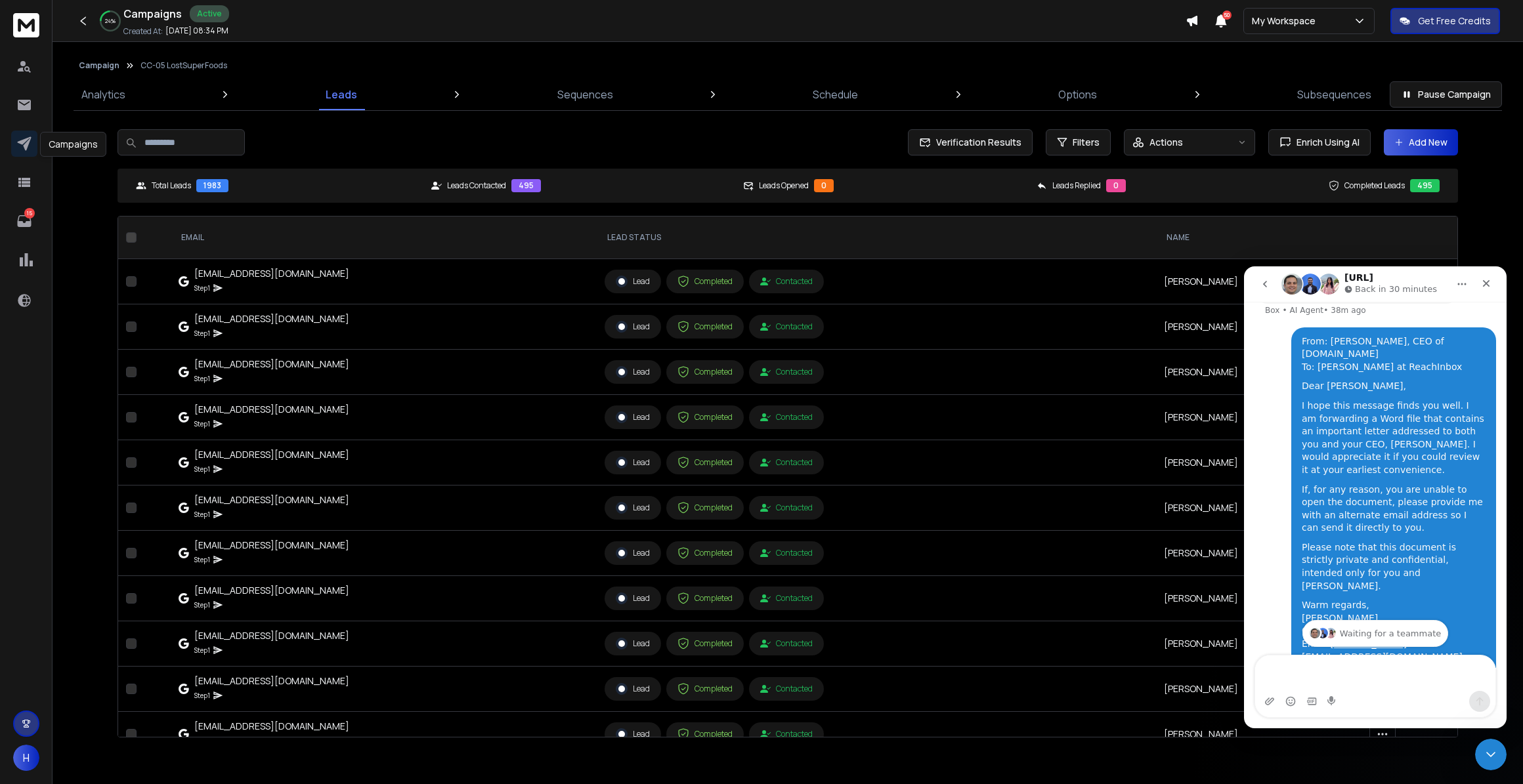
click at [23, 144] on icon at bounding box center [24, 144] width 16 height 16
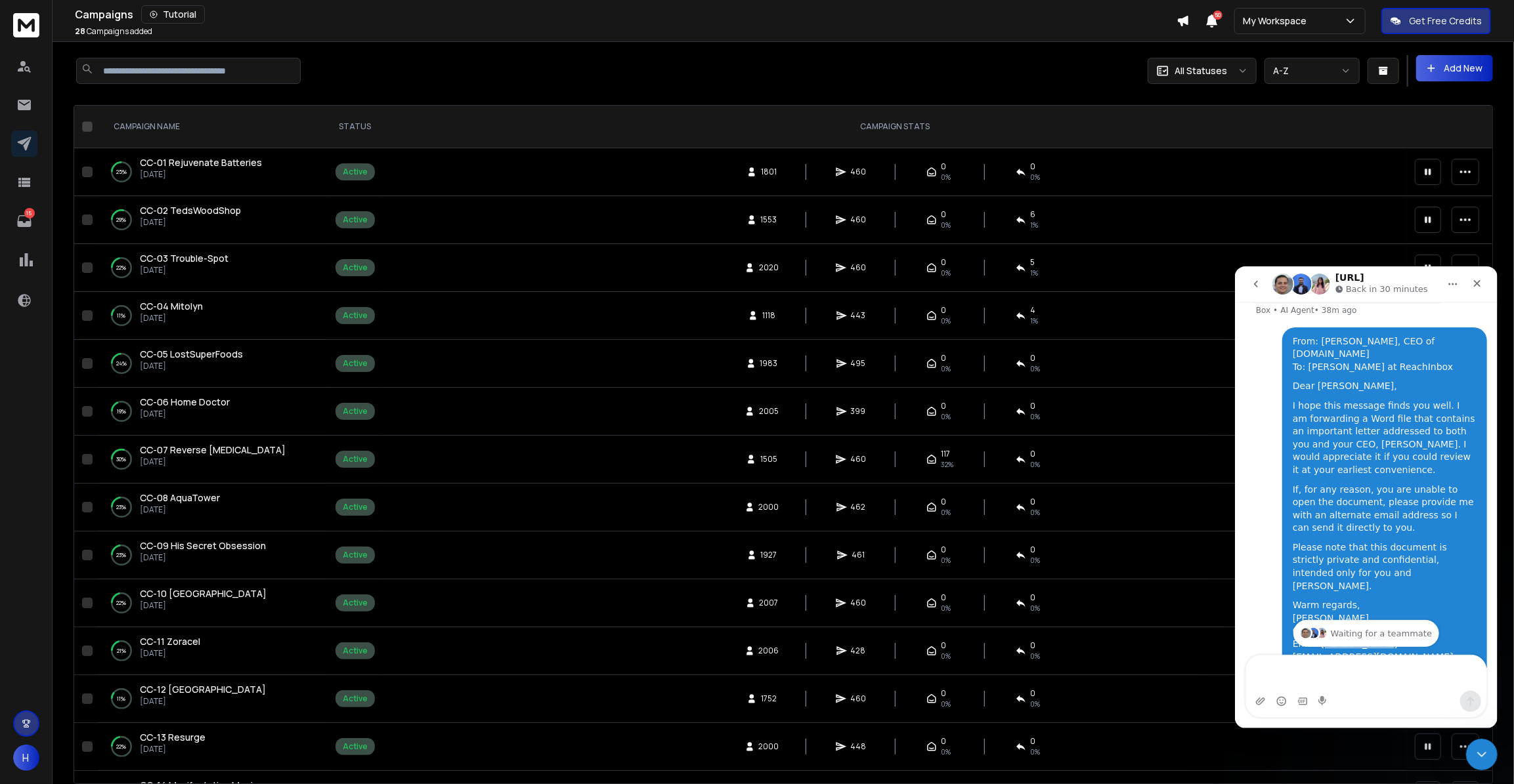
click at [1451, 285] on icon "Home" at bounding box center [1452, 283] width 11 height 11
click at [1480, 281] on icon "Close" at bounding box center [1477, 283] width 11 height 11
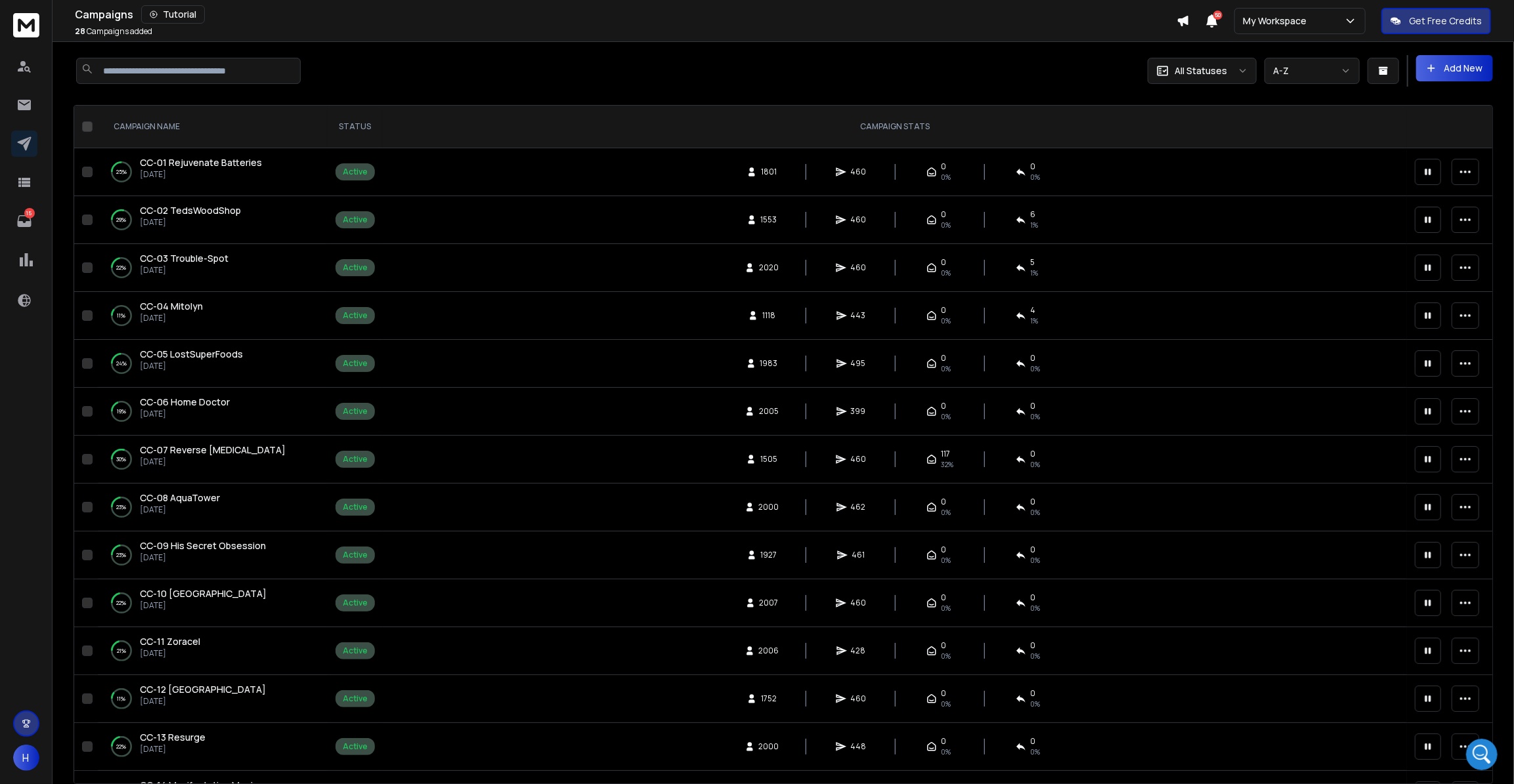
scroll to position [225, 0]
click at [1483, 754] on icon "Open Intercom Messenger" at bounding box center [1480, 753] width 22 height 22
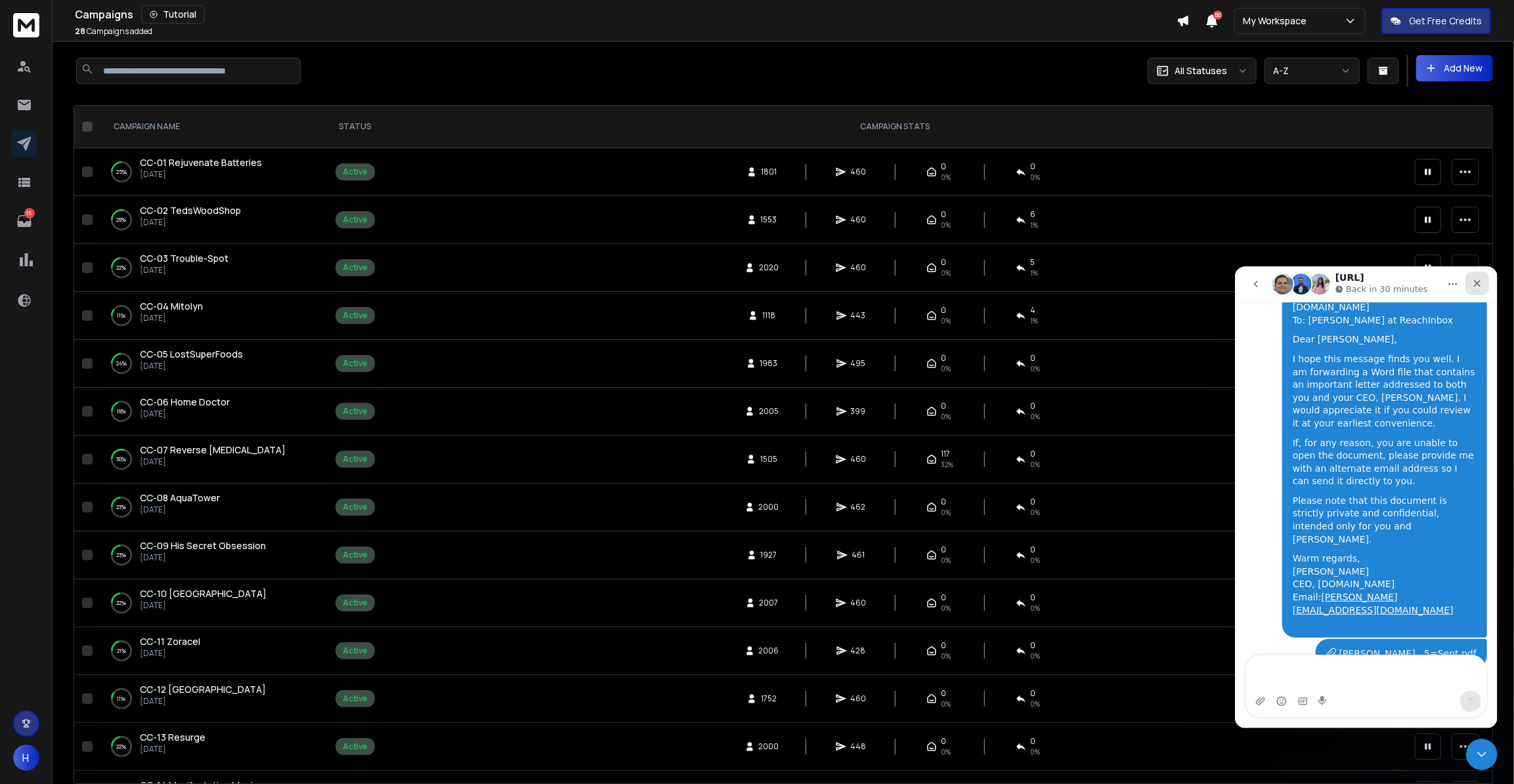
click at [1476, 285] on icon "Close" at bounding box center [1477, 283] width 11 height 11
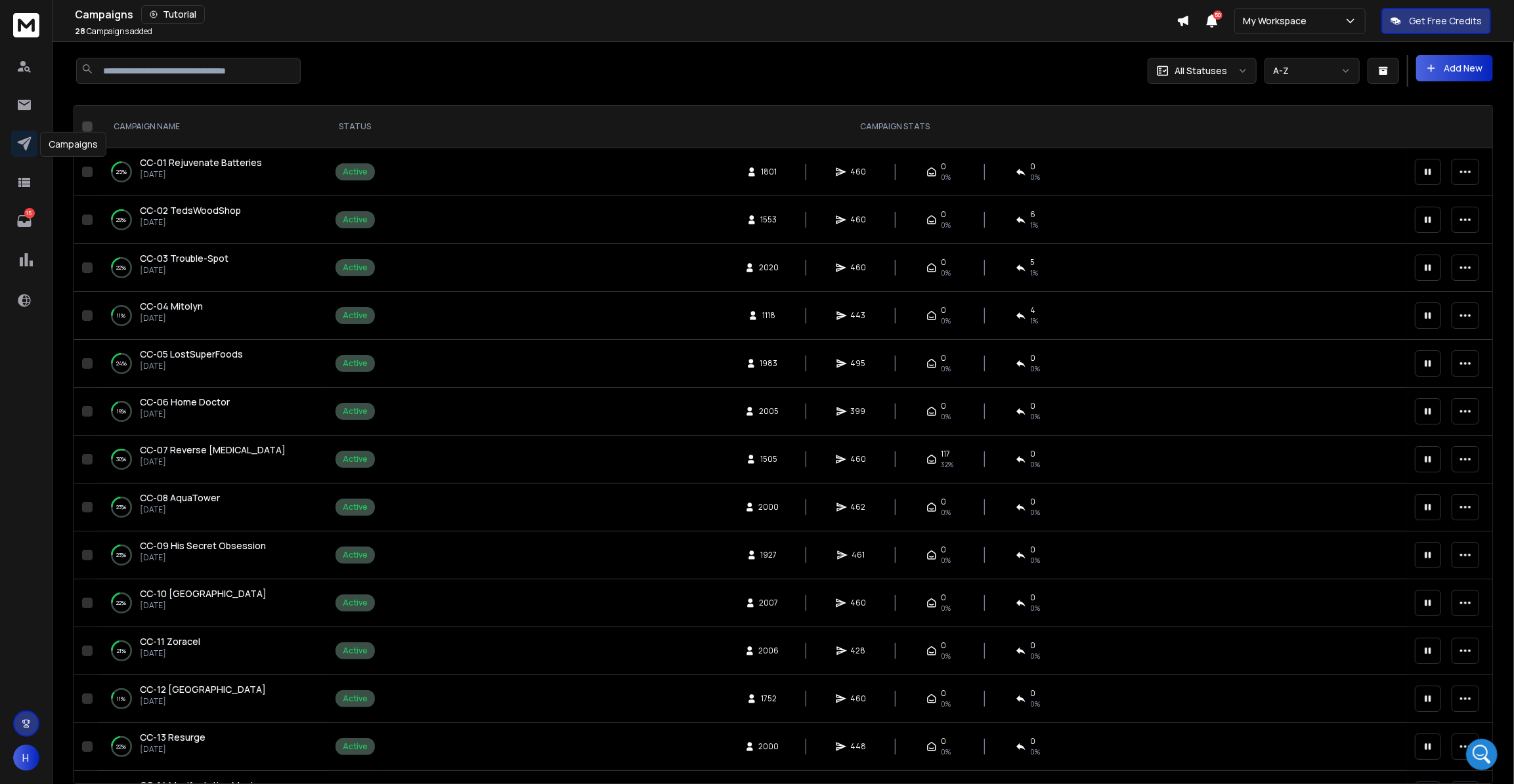
click at [19, 149] on icon at bounding box center [24, 144] width 16 height 16
click at [190, 367] on p "[DATE]" at bounding box center [191, 366] width 103 height 11
